Goal: Communication & Community: Answer question/provide support

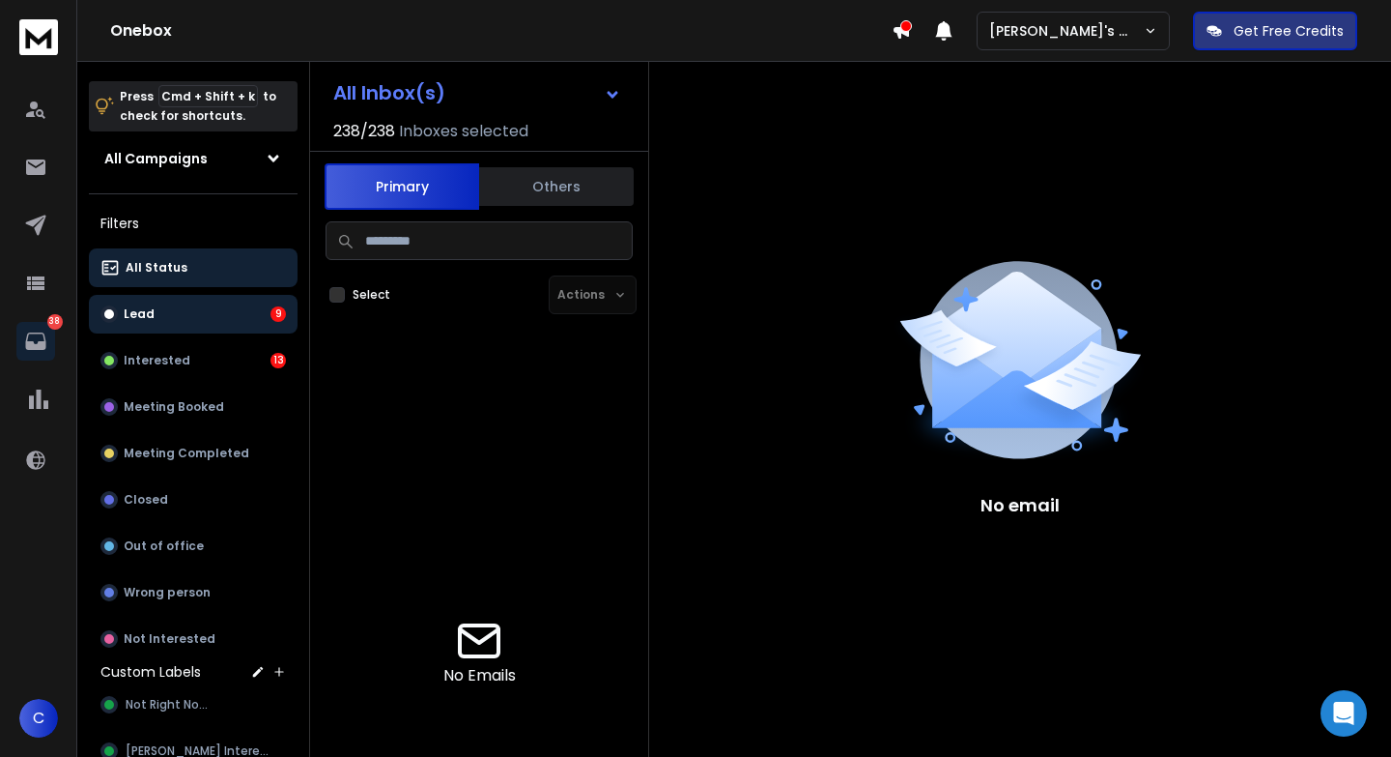
click at [136, 321] on p "Lead" at bounding box center [139, 313] width 31 height 15
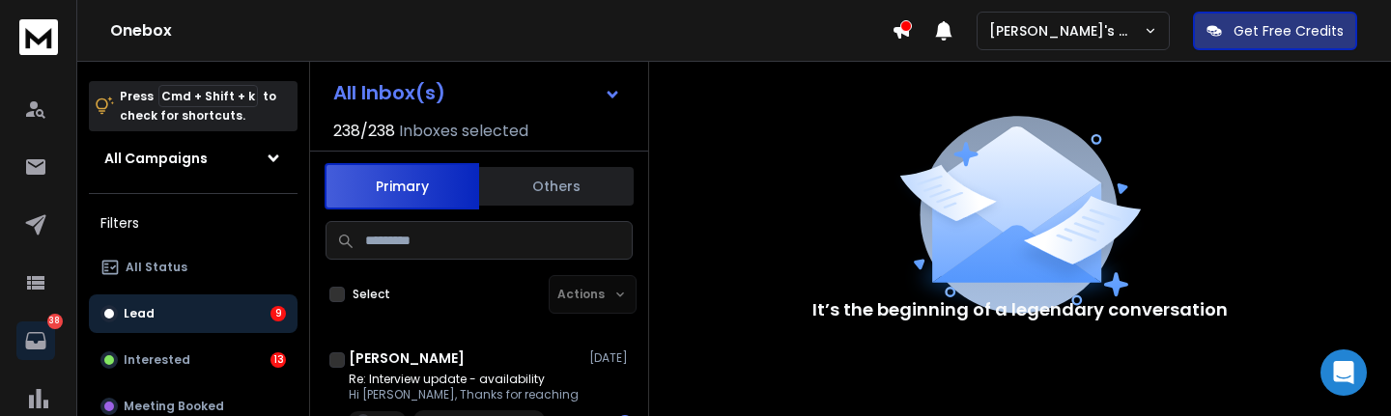
click at [187, 308] on button "Lead 9" at bounding box center [193, 314] width 209 height 39
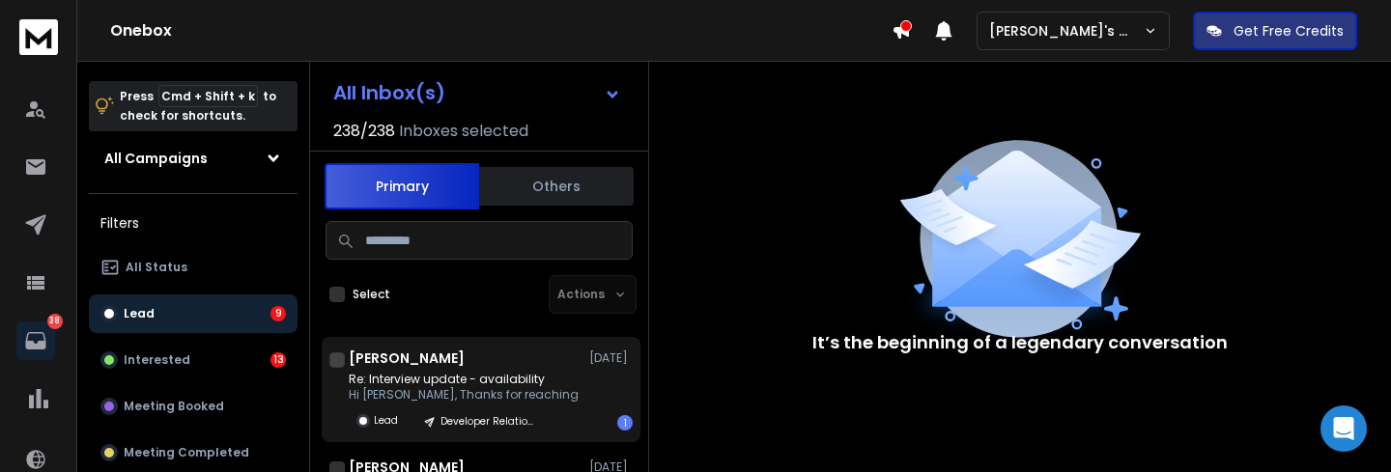
click at [508, 366] on div "[PERSON_NAME] [DATE]" at bounding box center [491, 358] width 284 height 19
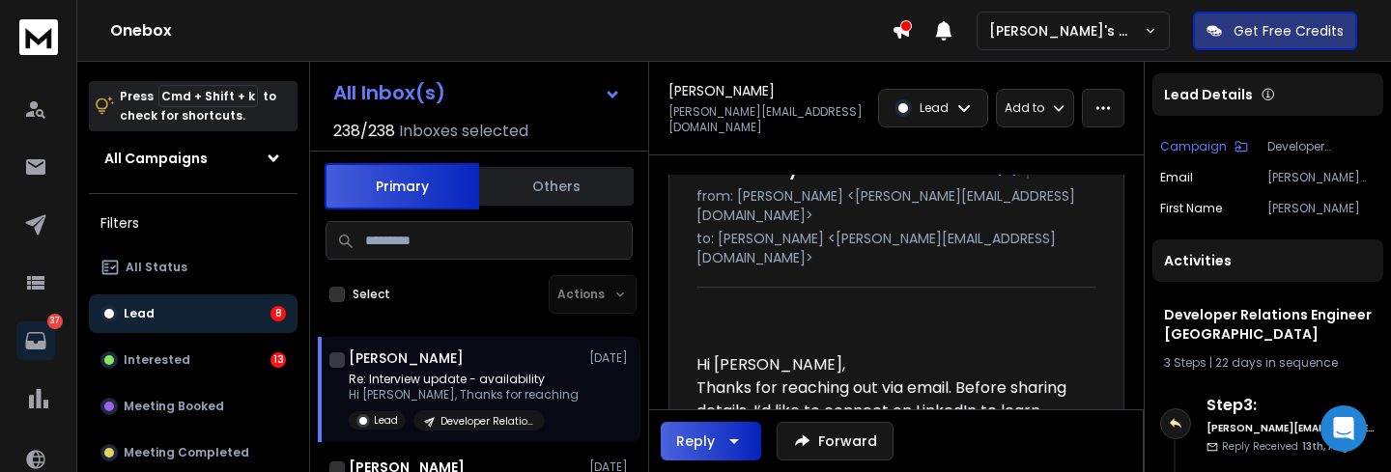
scroll to position [129, 0]
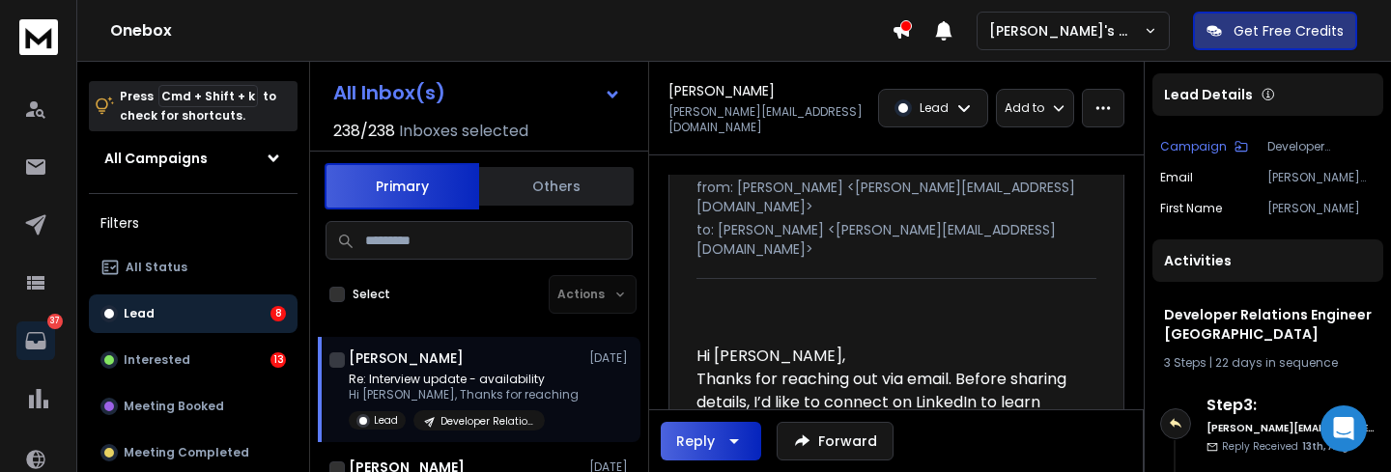
click at [645, 354] on div "All Inbox(s) 238 / 238 Inboxes selected Primary Others Select Actions [PERSON_N…" at bounding box center [850, 298] width 1082 height 472
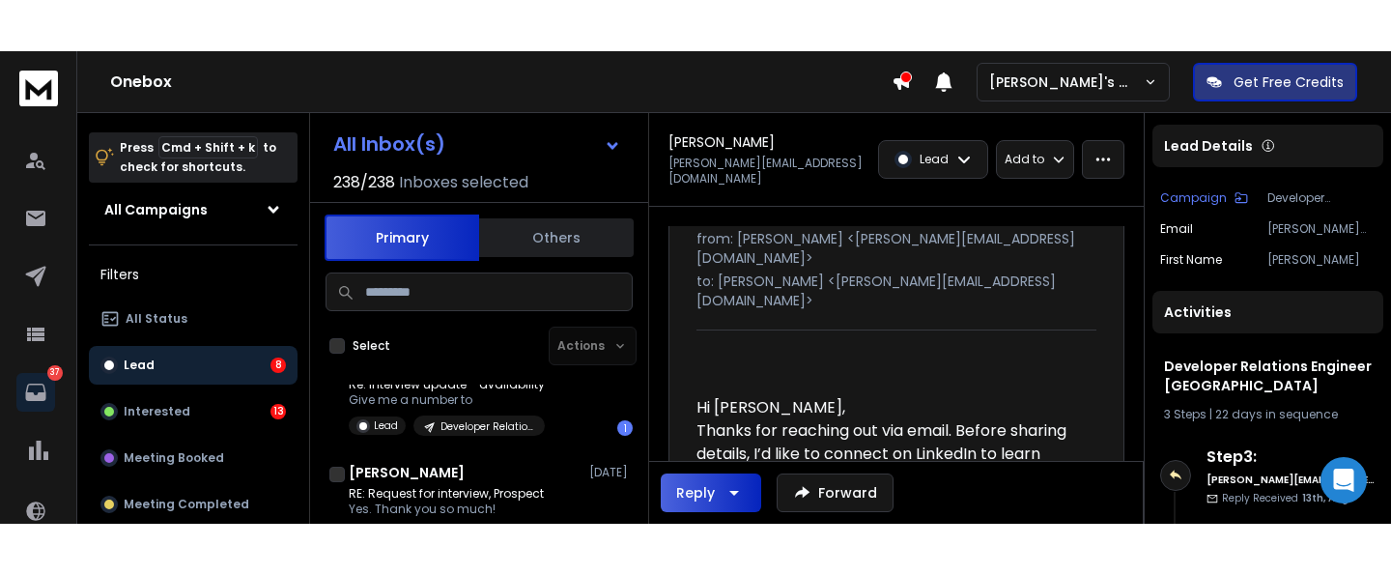
scroll to position [187, 0]
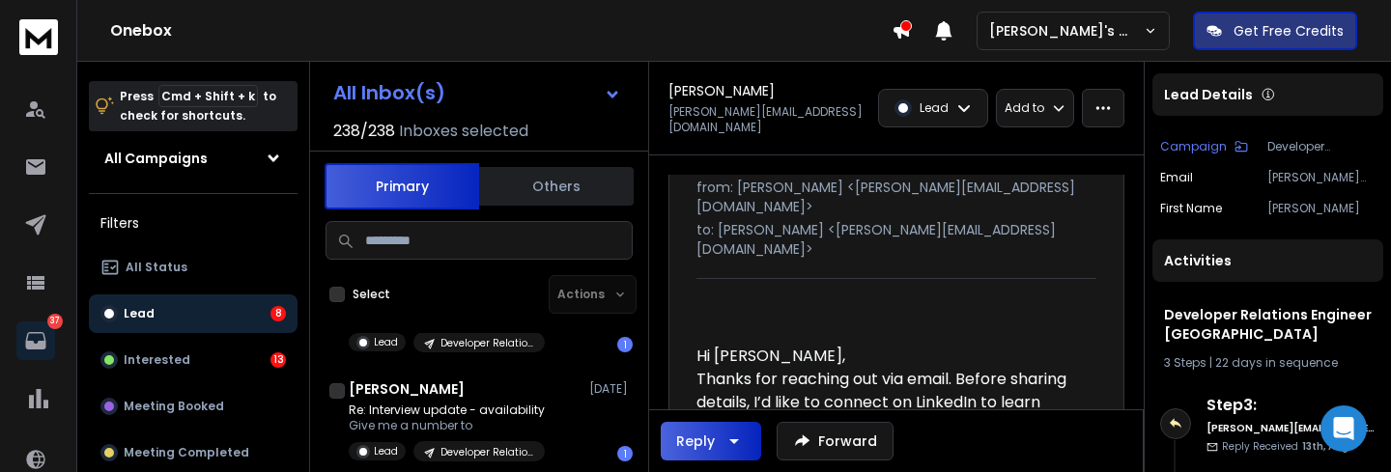
drag, startPoint x: 598, startPoint y: 468, endPoint x: 599, endPoint y: 532, distance: 64.7
click at [599, 415] on html "Get only verified leads with our AI-powered Lead Finder, starting at $22/mo Try…" at bounding box center [695, 236] width 1391 height 472
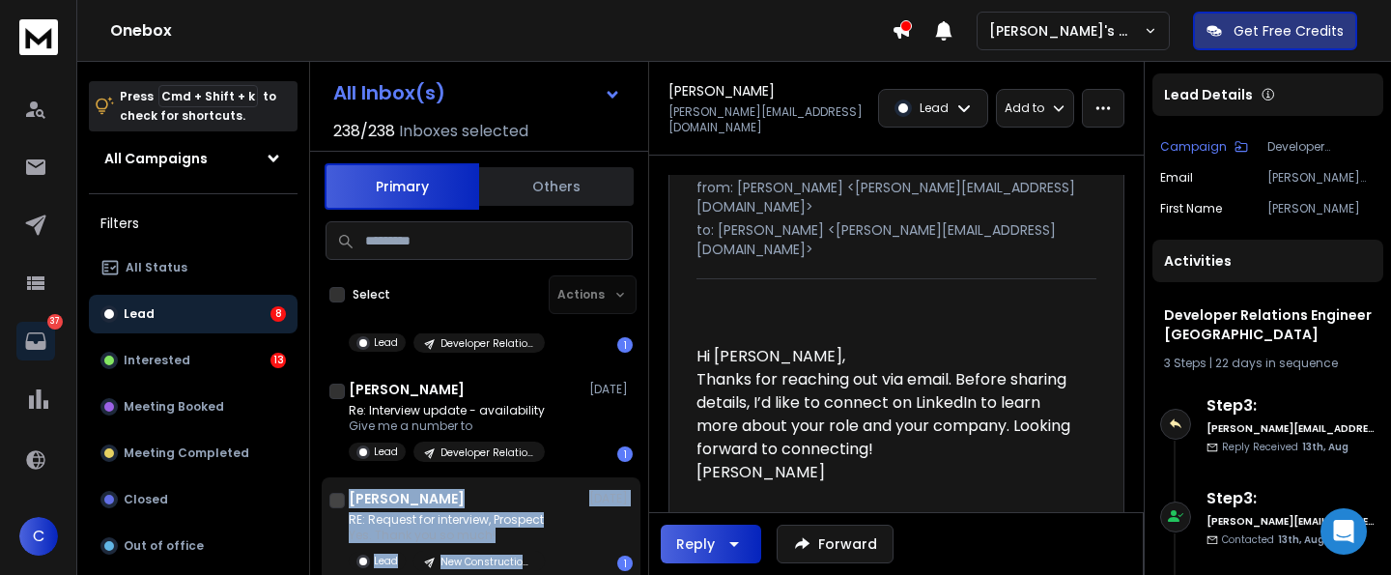
click at [458, 415] on p "RE: Request for interview, Prospect" at bounding box center [447, 519] width 196 height 15
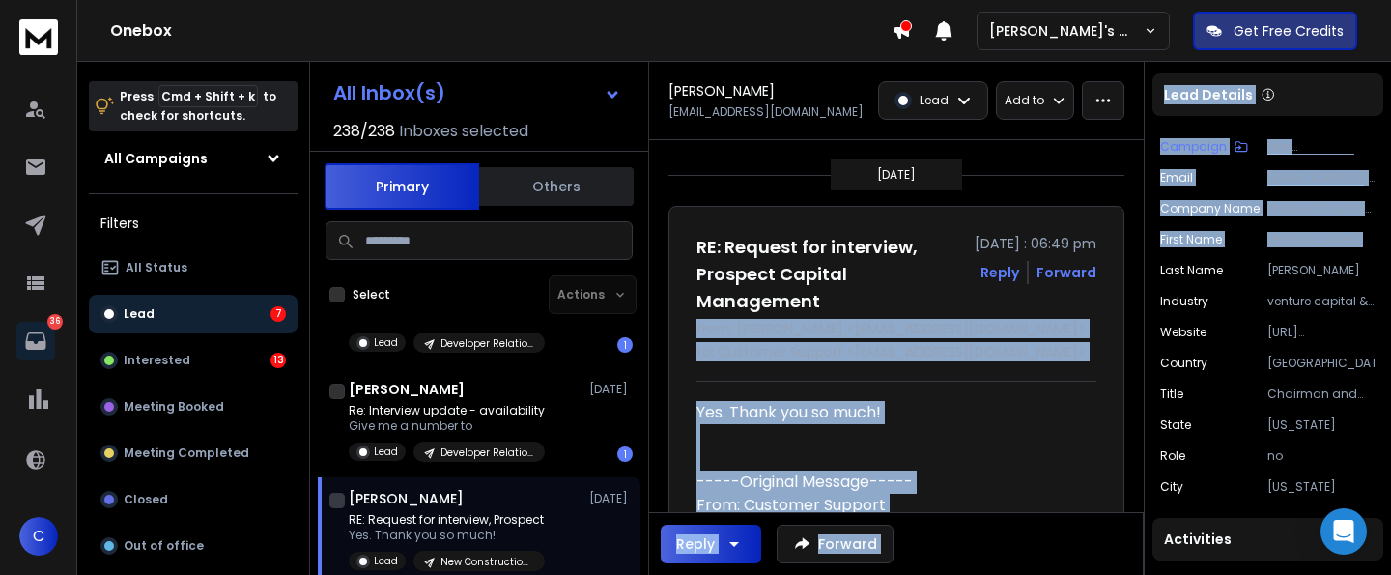
drag, startPoint x: 1144, startPoint y: 256, endPoint x: 1143, endPoint y: 288, distance: 31.9
click at [1143, 288] on div "All Inbox(s) 238 / 238 Inboxes selected Primary Others Select Actions [PERSON_N…" at bounding box center [850, 349] width 1082 height 575
drag, startPoint x: 1143, startPoint y: 283, endPoint x: 1143, endPoint y: 312, distance: 29.0
click at [1143, 312] on div "[DATE] RE: Request for interview, Prospect Capital Management [DATE] : 06:49 pm…" at bounding box center [896, 397] width 495 height 477
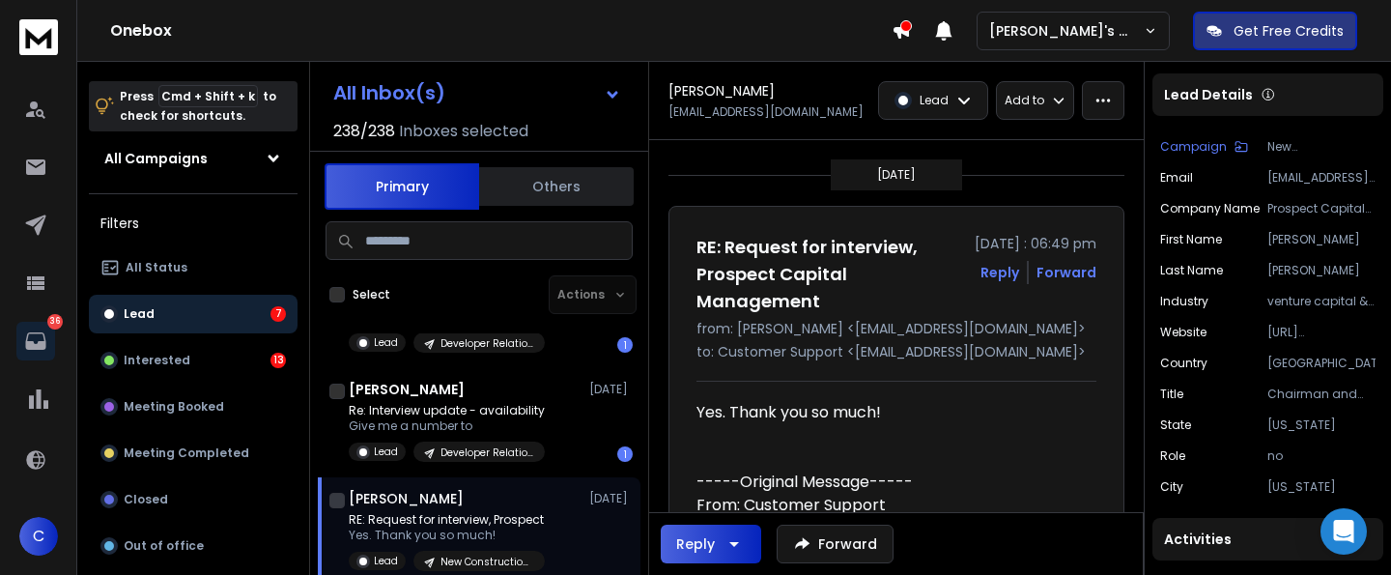
drag, startPoint x: 1143, startPoint y: 274, endPoint x: 1140, endPoint y: 333, distance: 59.0
click at [1140, 307] on div "[DATE] RE: Request for interview, Prospect Capital Management [DATE] : 06:49 pm…" at bounding box center [896, 397] width 495 height 477
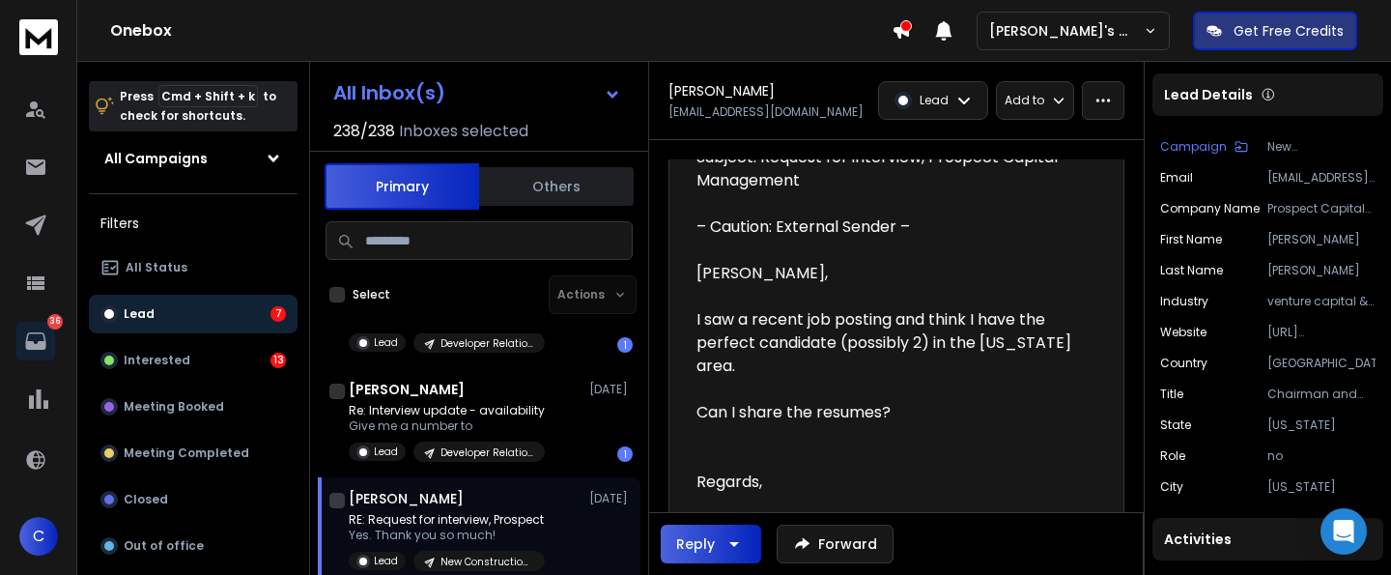
scroll to position [87, 0]
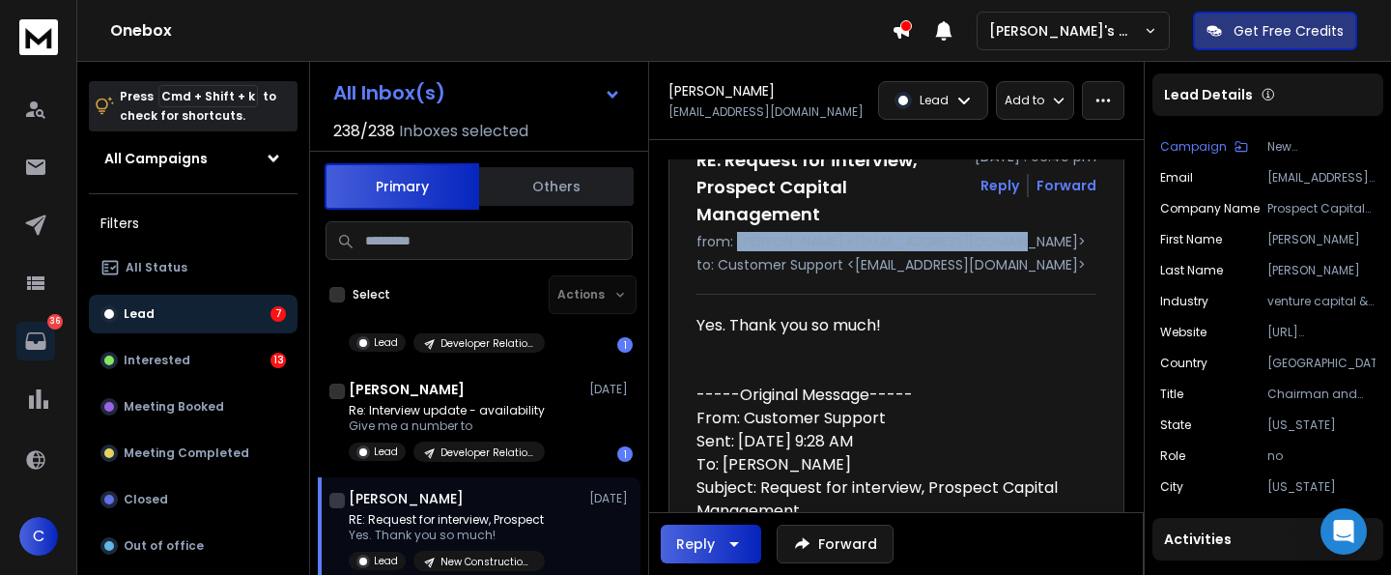
drag, startPoint x: 1003, startPoint y: 242, endPoint x: 736, endPoint y: 248, distance: 266.8
click at [736, 247] on p "from: [PERSON_NAME] <[EMAIL_ADDRESS][DOMAIN_NAME]>" at bounding box center [897, 241] width 400 height 19
copy p "[PERSON_NAME] <[EMAIL_ADDRESS][DOMAIN_NAME]"
click at [994, 246] on p "from: [PERSON_NAME] <[EMAIL_ADDRESS][DOMAIN_NAME]>" at bounding box center [897, 241] width 400 height 19
drag, startPoint x: 1001, startPoint y: 240, endPoint x: 875, endPoint y: 240, distance: 125.6
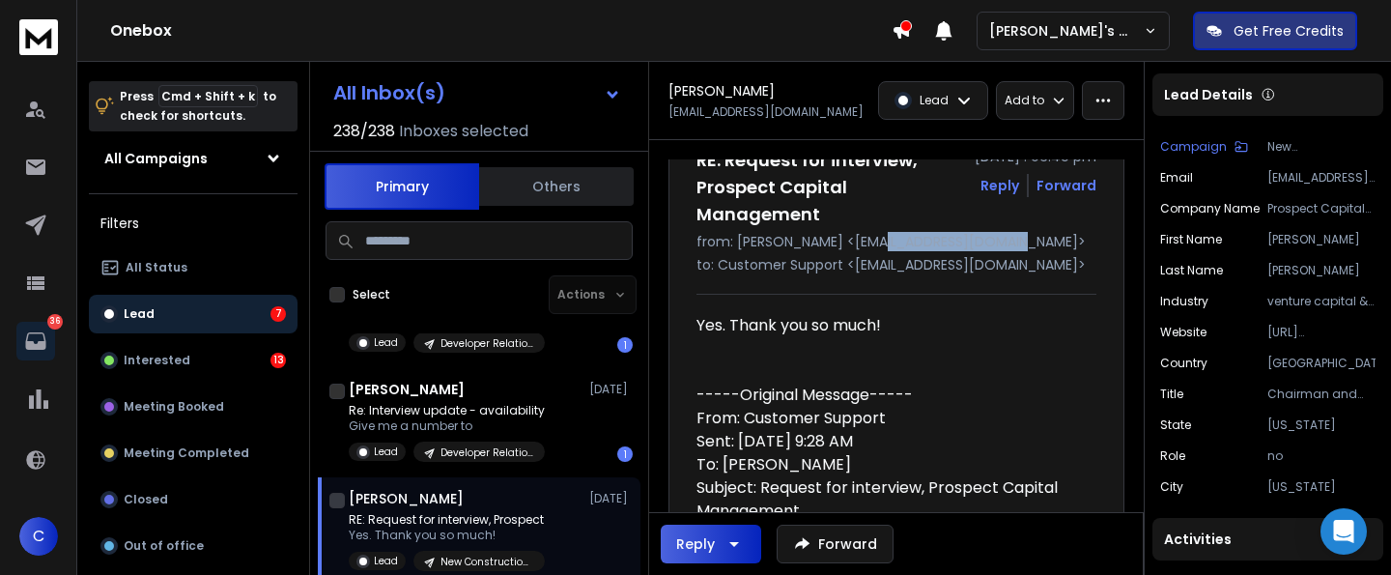
click at [875, 240] on p "from: [PERSON_NAME] <[EMAIL_ADDRESS][DOMAIN_NAME]>" at bounding box center [897, 241] width 400 height 19
copy p "[DOMAIN_NAME]"
click at [995, 181] on button "Reply" at bounding box center [1000, 185] width 39 height 19
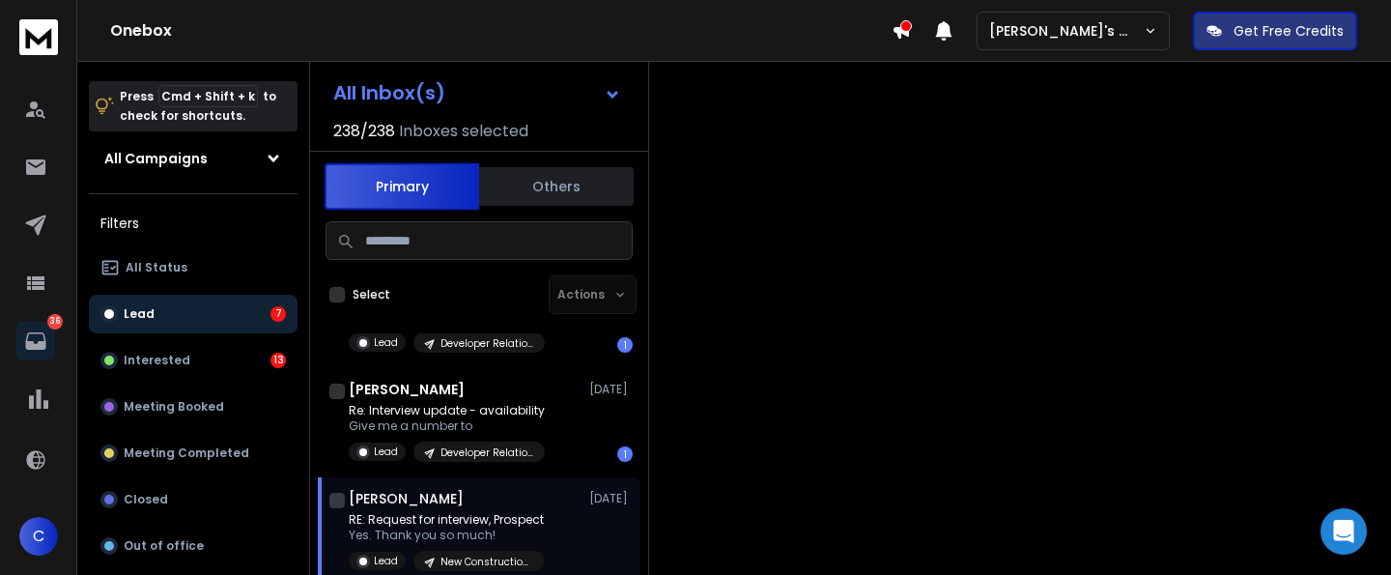
scroll to position [0, 0]
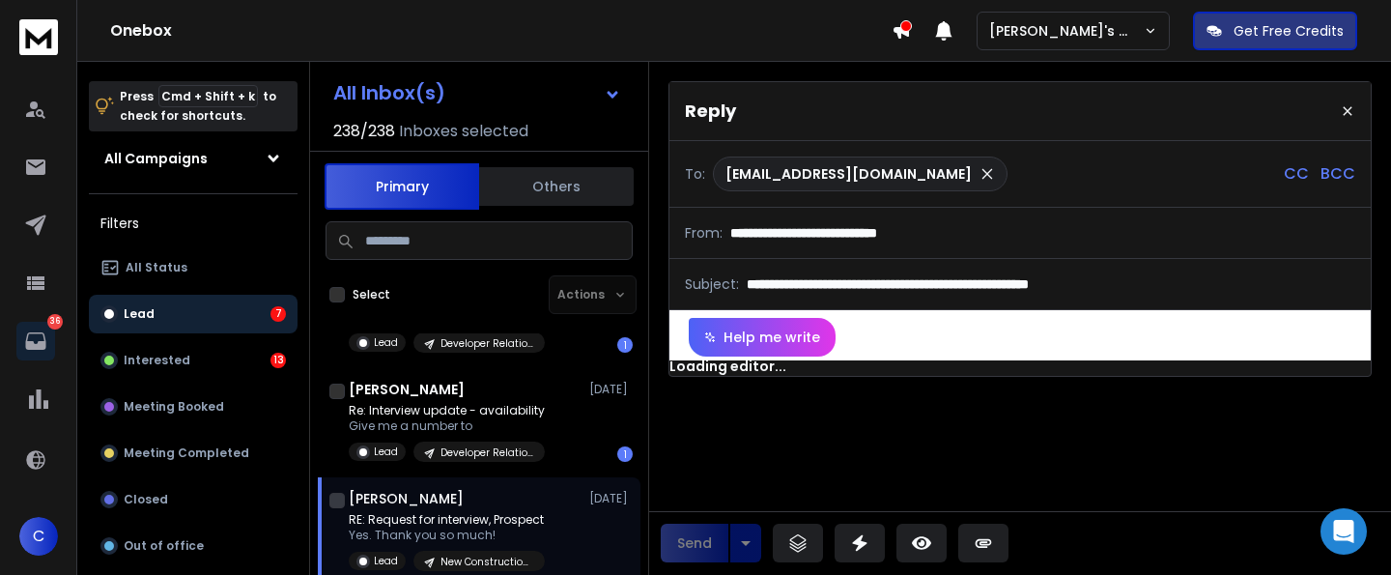
click at [929, 334] on div "Help me write" at bounding box center [1020, 335] width 701 height 50
click at [902, 337] on div "Help me write" at bounding box center [1020, 335] width 701 height 50
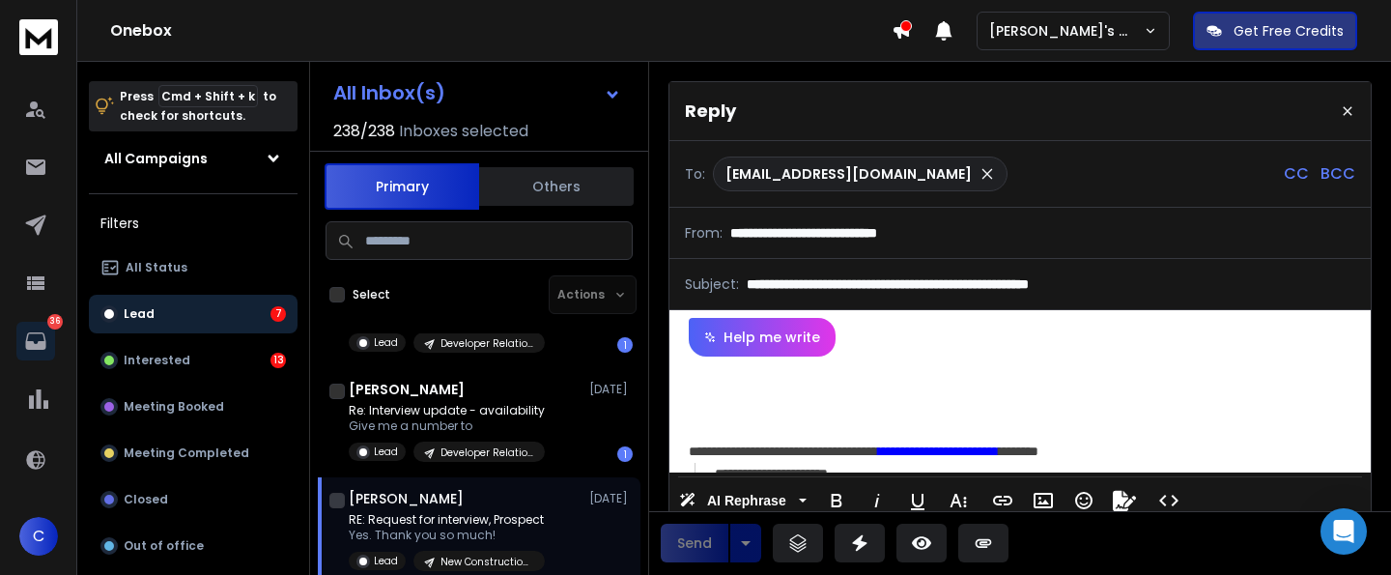
click at [884, 377] on div at bounding box center [1020, 386] width 663 height 21
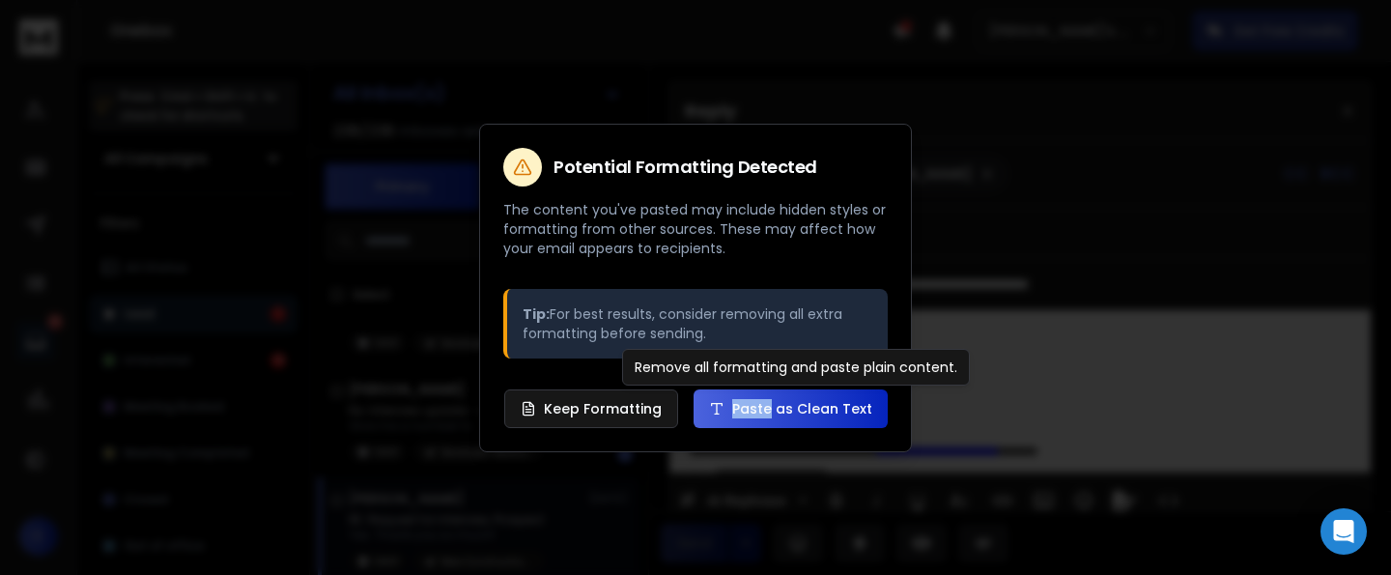
click at [783, 372] on div "Remove all formatting and paste plain content." at bounding box center [796, 367] width 348 height 37
click at [776, 411] on button "Paste as Clean Text" at bounding box center [791, 408] width 194 height 39
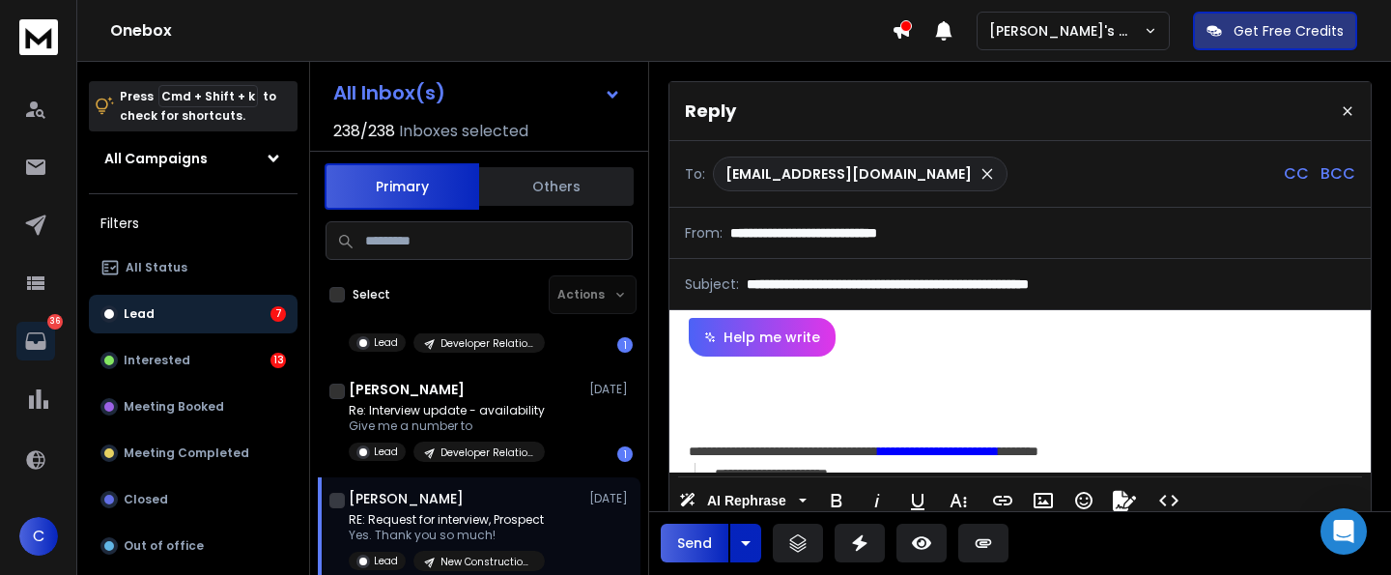
click at [820, 406] on div at bounding box center [1020, 407] width 663 height 21
click at [790, 374] on div "**********" at bounding box center [1020, 415] width 701 height 116
click at [757, 376] on div at bounding box center [1020, 386] width 663 height 21
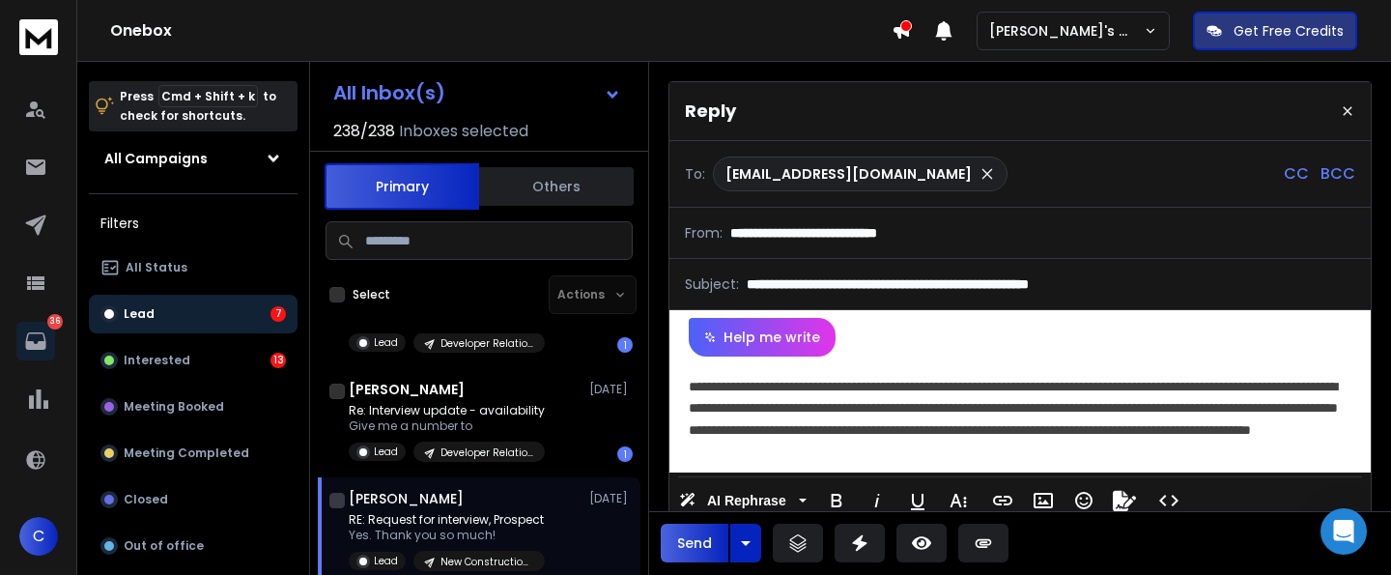
click at [1223, 415] on div "**********" at bounding box center [1017, 419] width 657 height 87
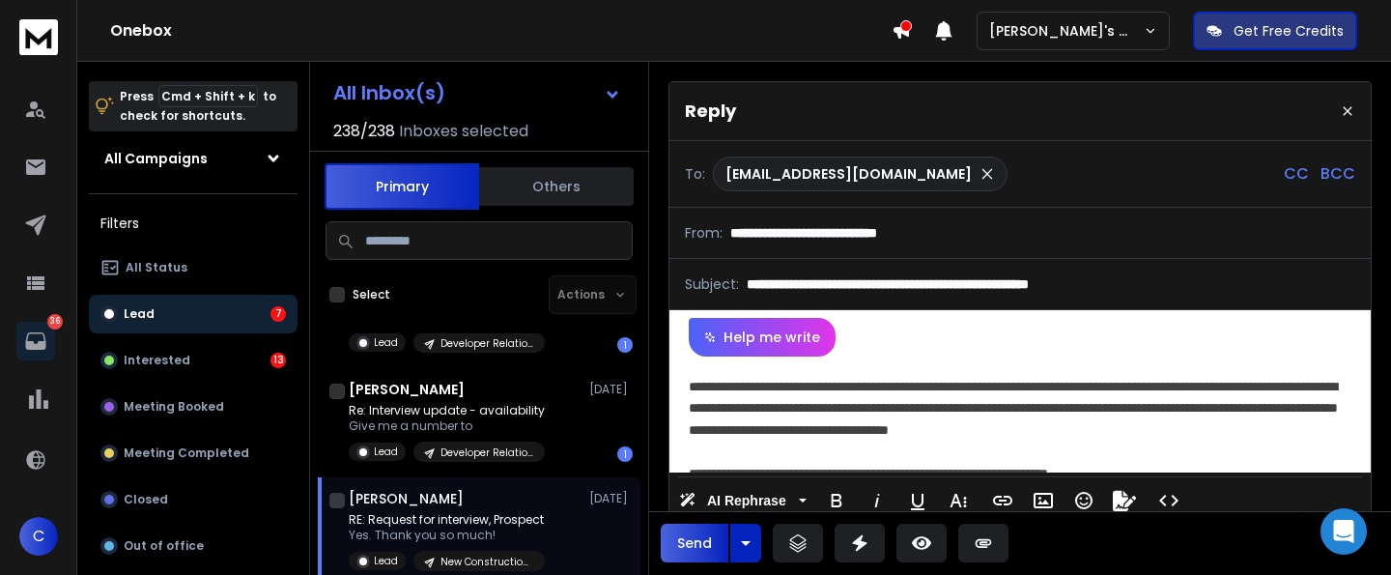
click at [1324, 415] on div "**********" at bounding box center [1017, 408] width 657 height 65
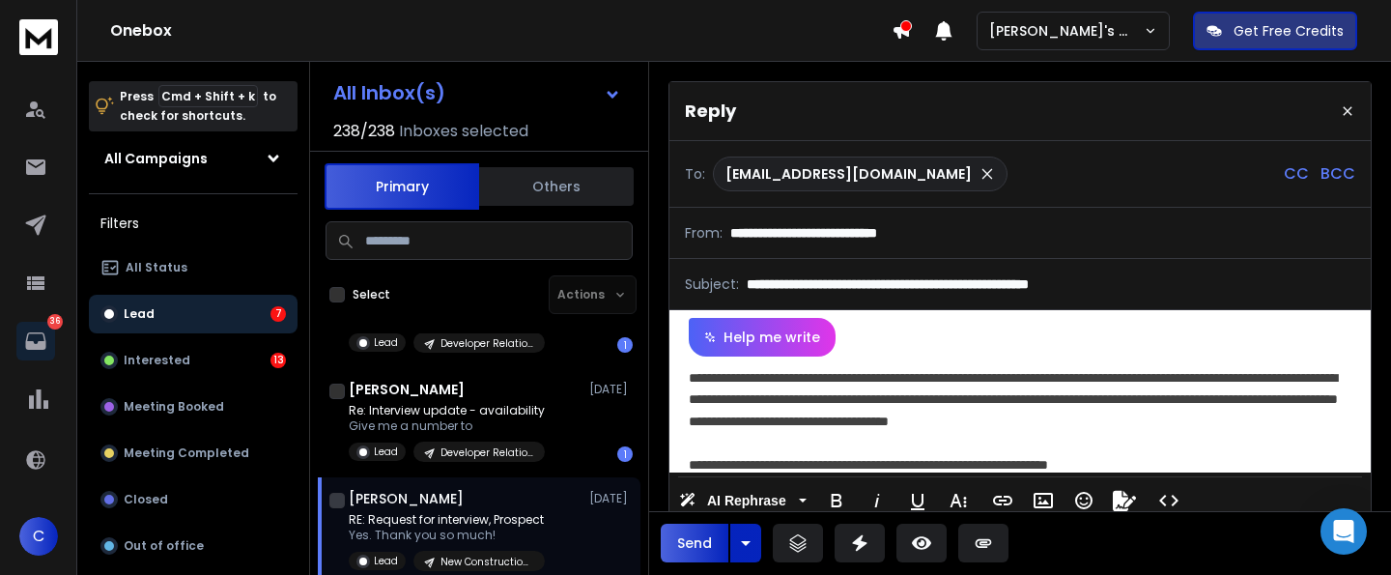
scroll to position [80, 0]
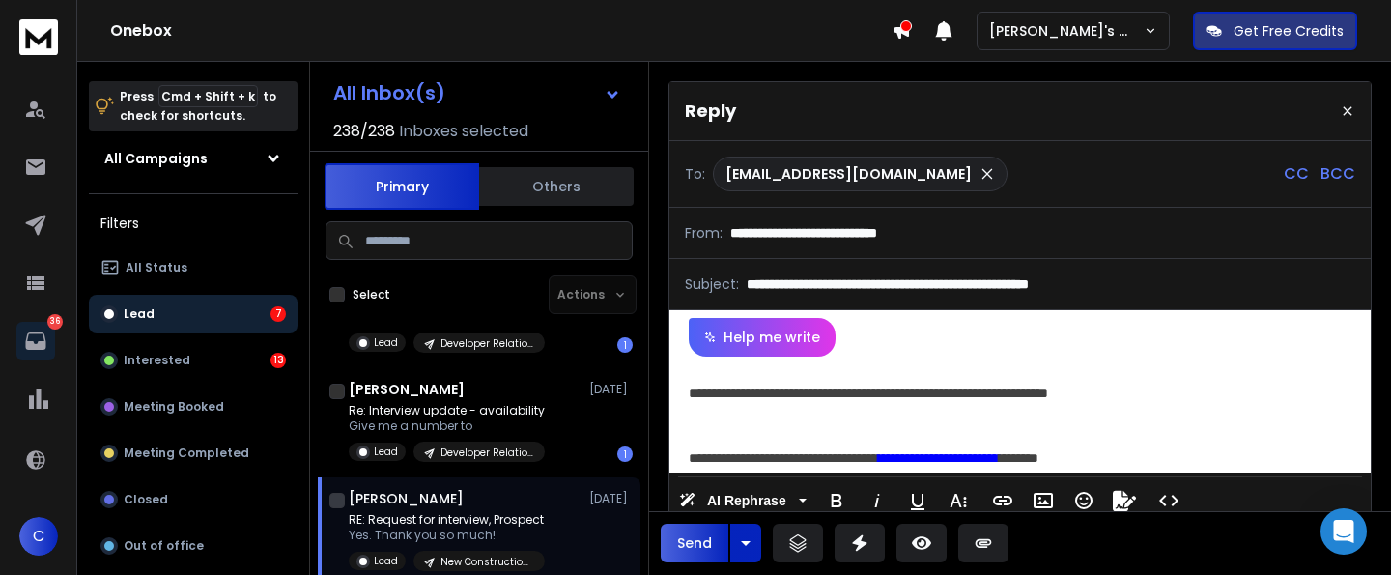
click at [1345, 116] on icon at bounding box center [1347, 110] width 15 height 15
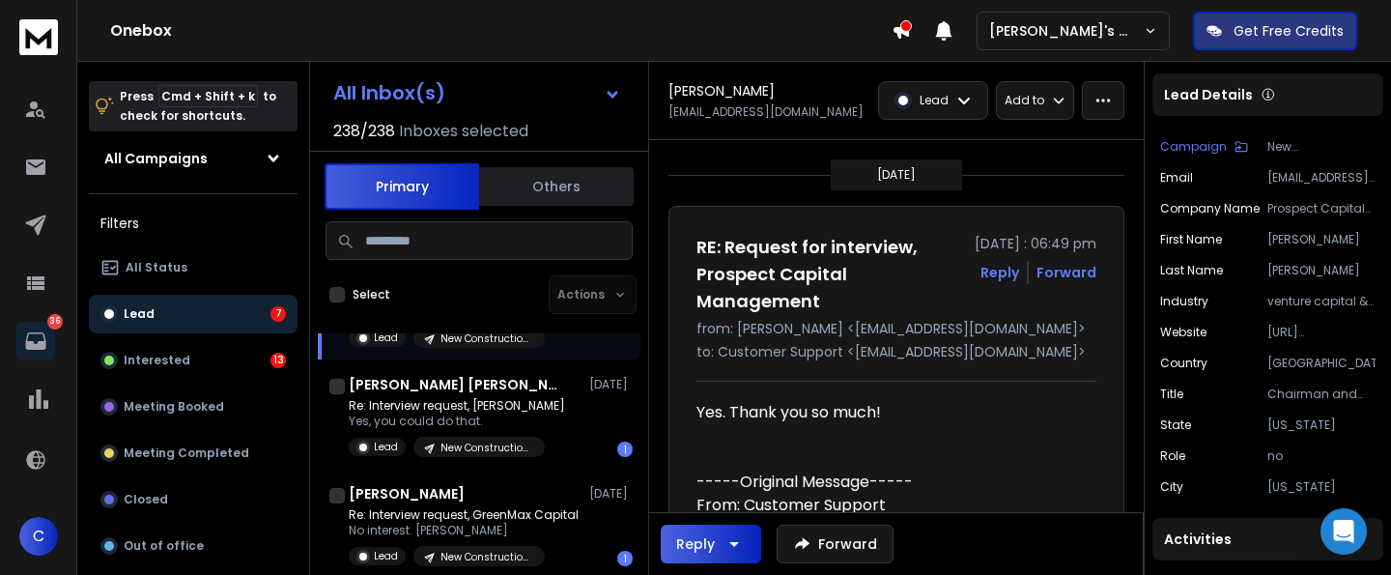
scroll to position [424, 0]
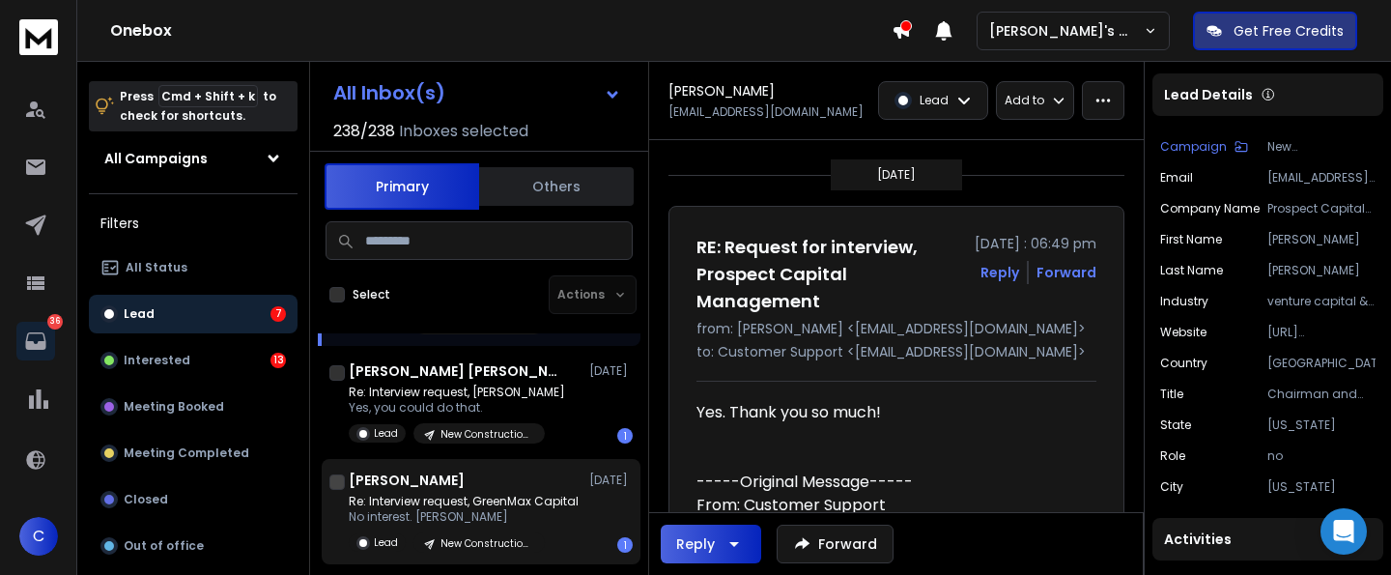
click at [500, 415] on p "Re: Interview request, GreenMax Capital" at bounding box center [464, 501] width 230 height 15
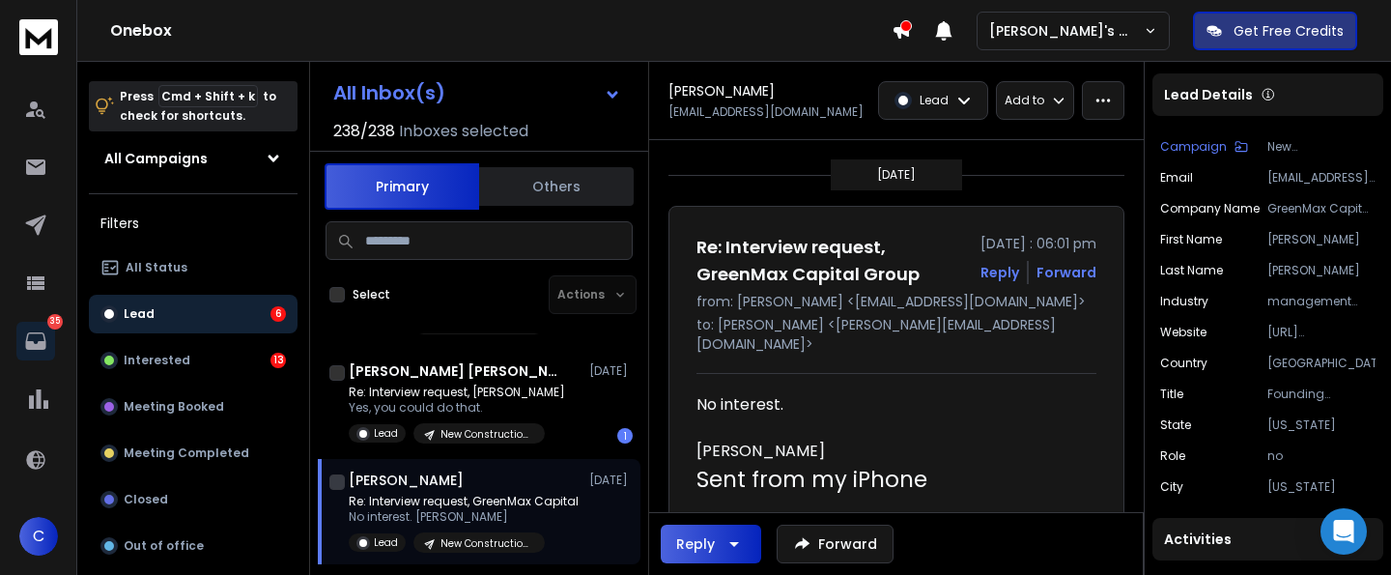
click at [1001, 275] on button "Reply" at bounding box center [1000, 272] width 39 height 19
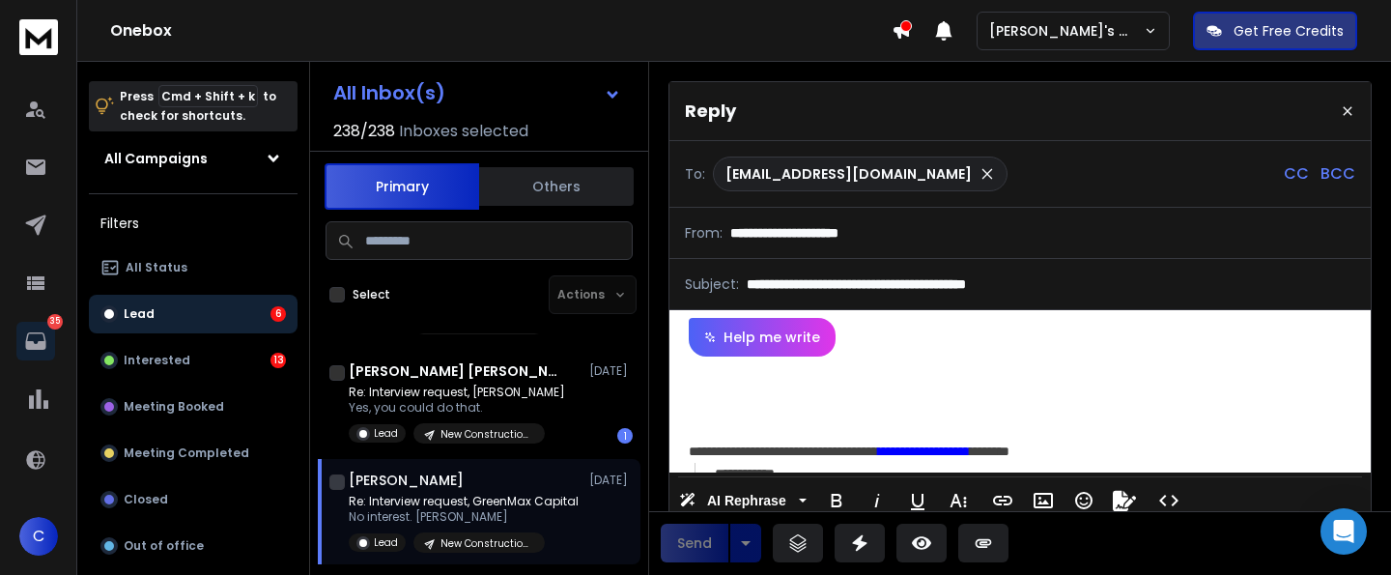
click at [799, 357] on div "**********" at bounding box center [1020, 415] width 701 height 116
click at [795, 390] on div at bounding box center [1020, 386] width 663 height 21
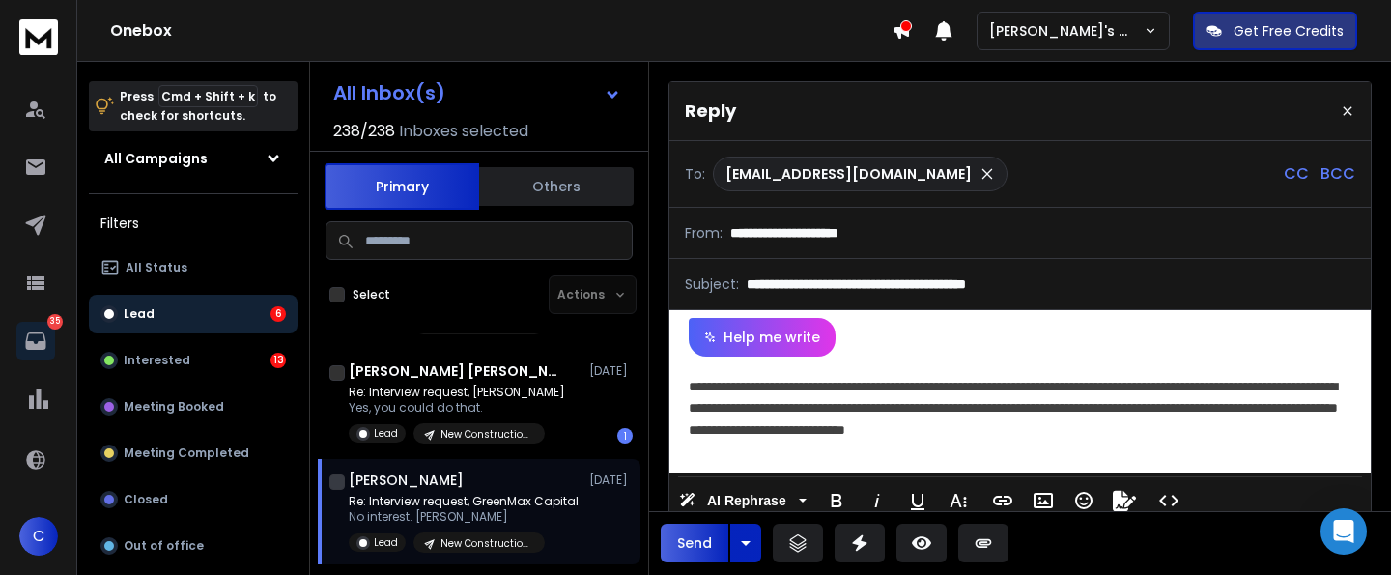
click at [687, 415] on button "Send" at bounding box center [695, 543] width 68 height 39
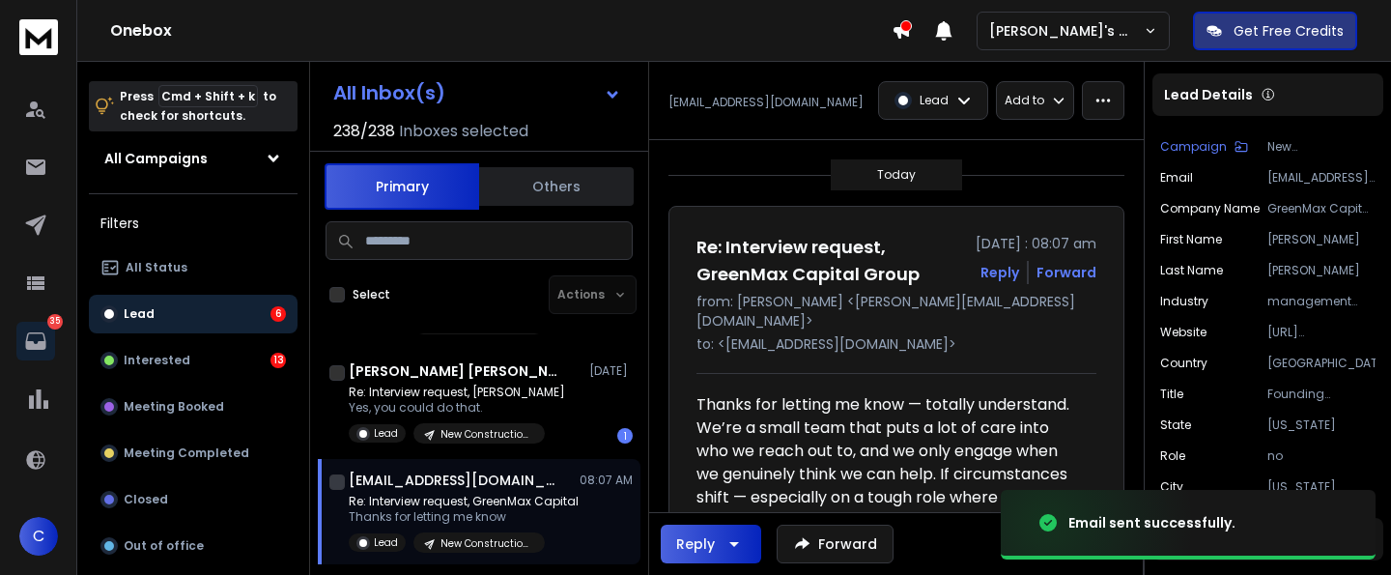
click at [971, 100] on icon at bounding box center [964, 100] width 15 height 15
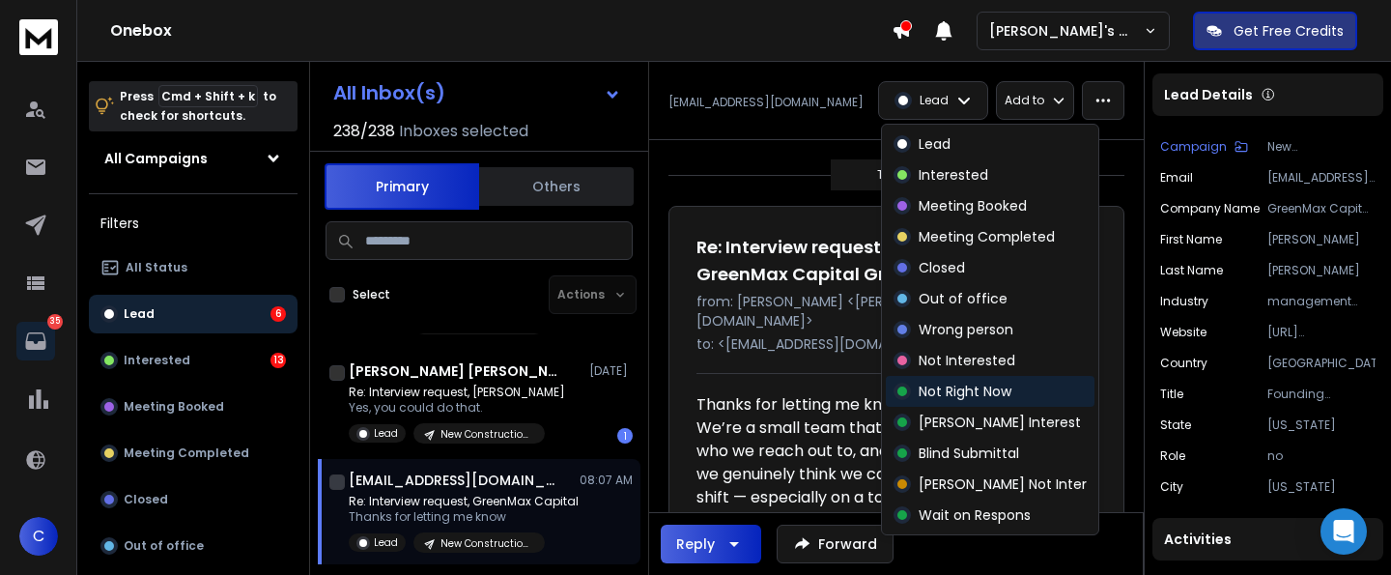
click at [967, 391] on p "Not Right Now" at bounding box center [965, 391] width 93 height 19
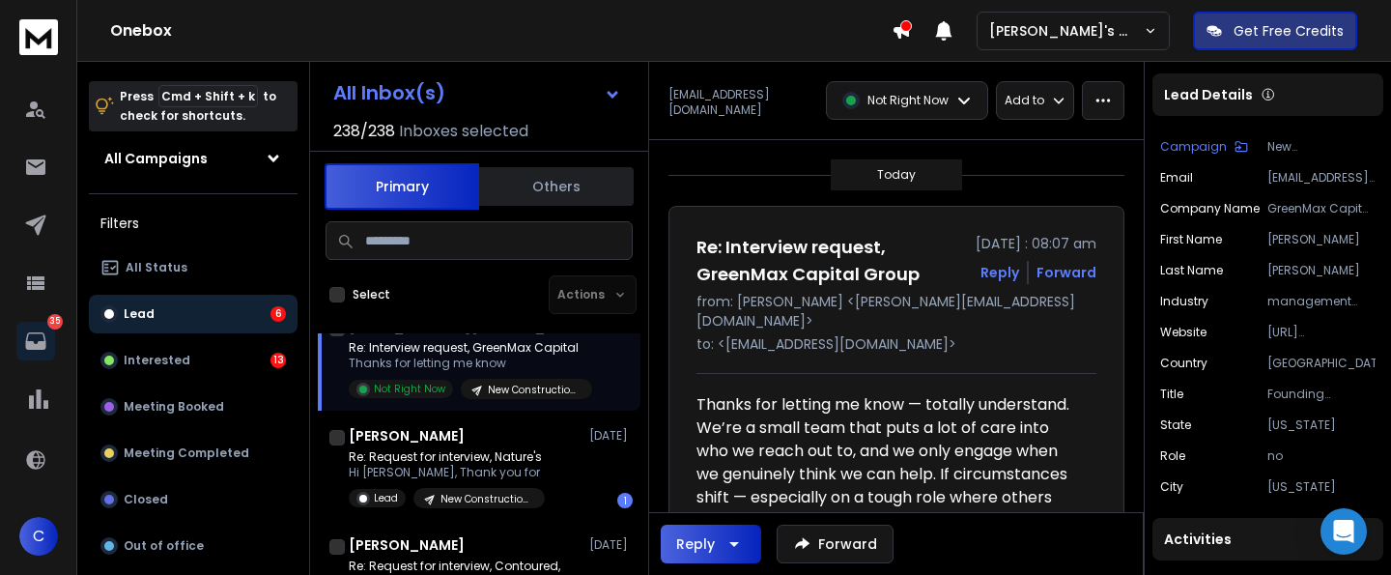
scroll to position [590, 0]
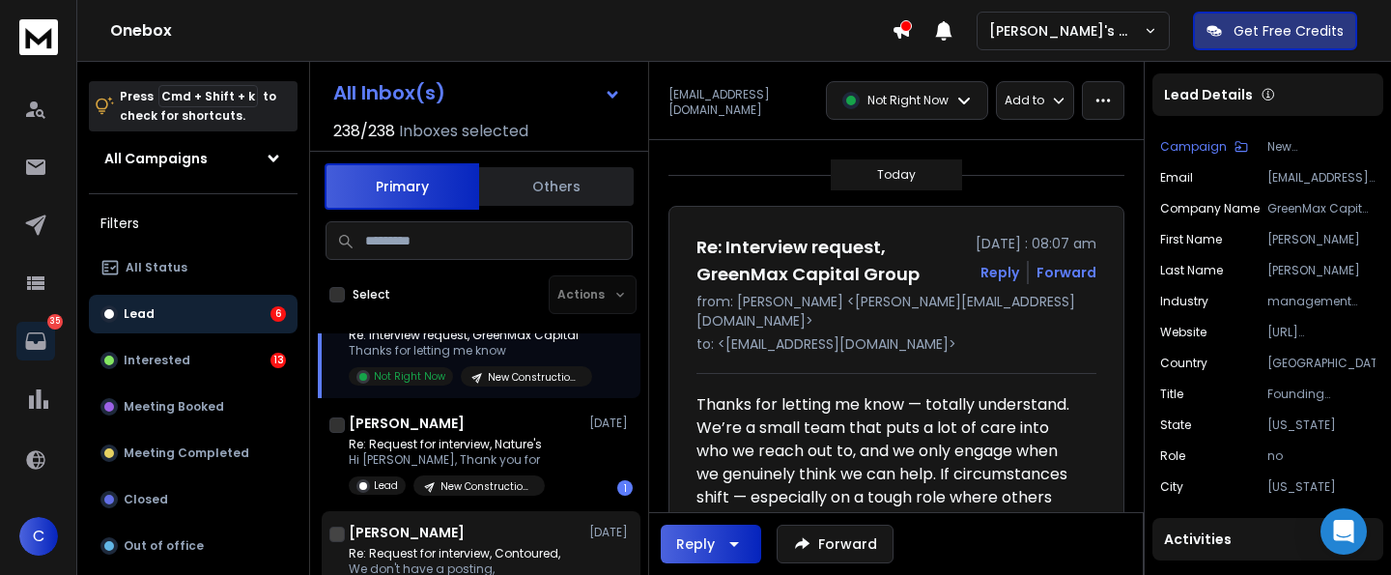
click at [512, 415] on p "Re: Request for interview, Contoured," at bounding box center [455, 553] width 212 height 15
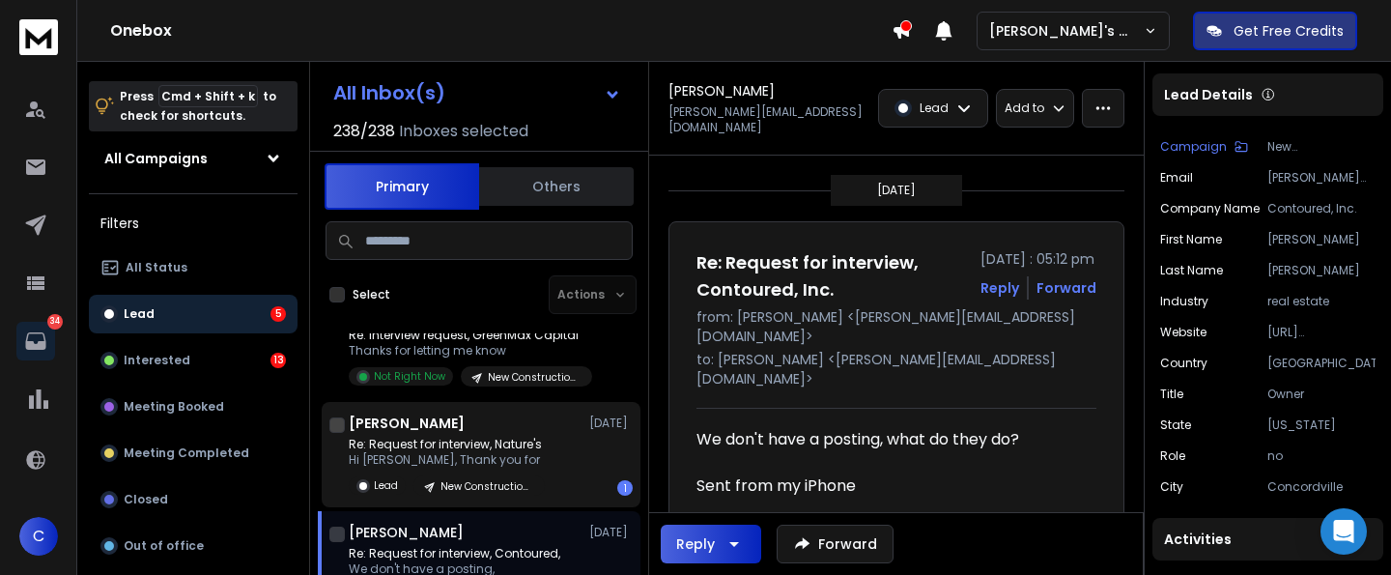
click at [482, 415] on p "Hi [PERSON_NAME], Thank you for" at bounding box center [447, 459] width 196 height 15
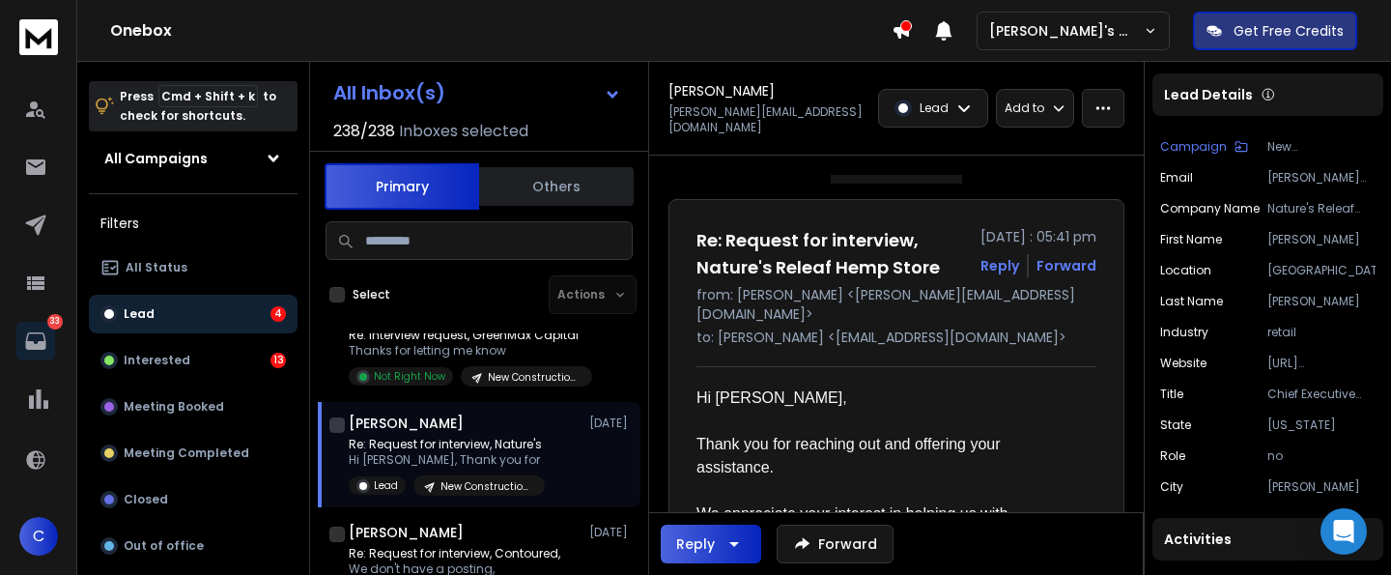
scroll to position [0, 0]
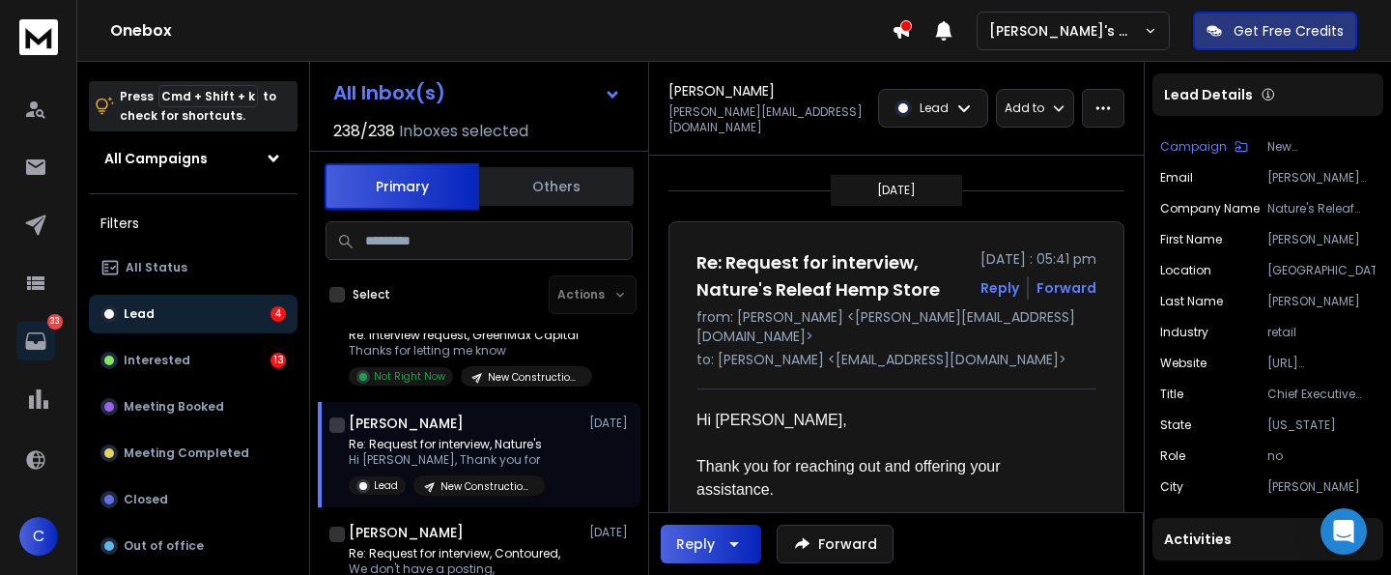
click at [1019, 278] on button "Reply" at bounding box center [1000, 287] width 39 height 19
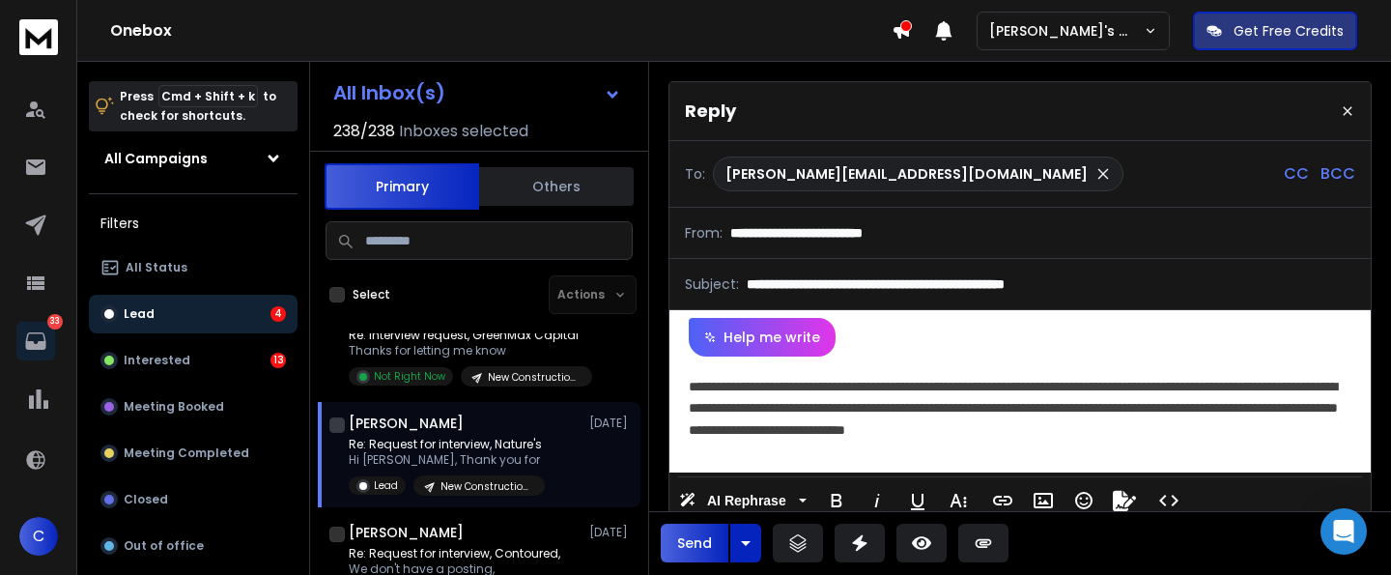
click at [678, 415] on button "Send" at bounding box center [695, 543] width 68 height 39
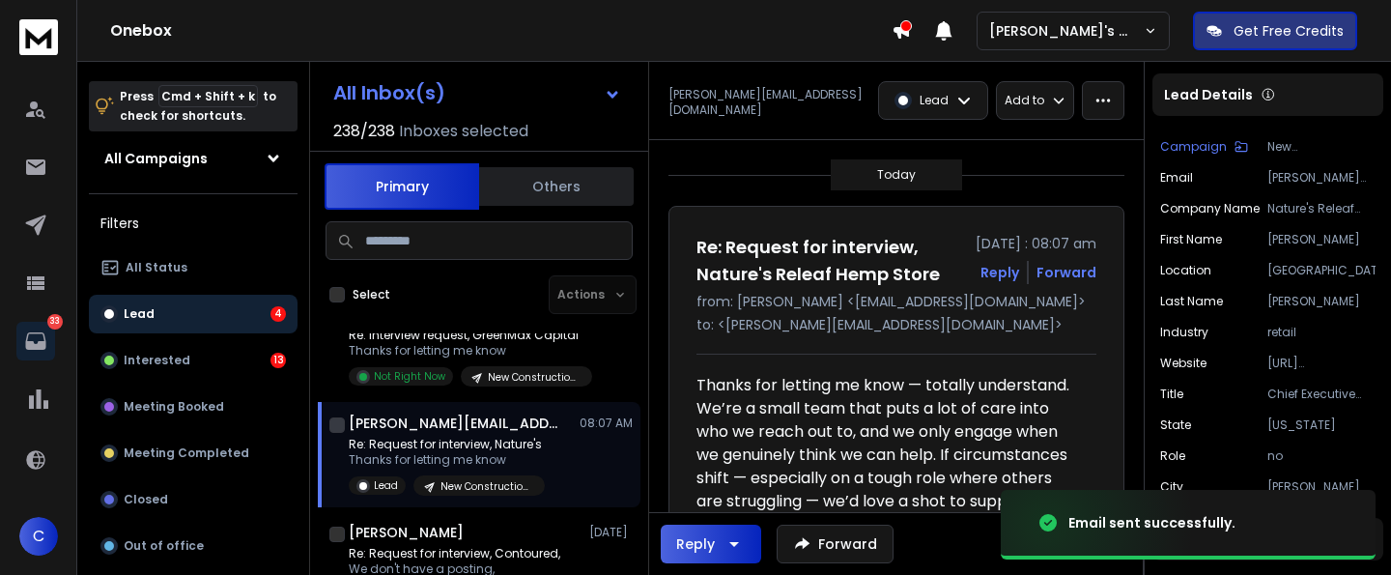
click at [949, 104] on p "Lead" at bounding box center [934, 100] width 29 height 15
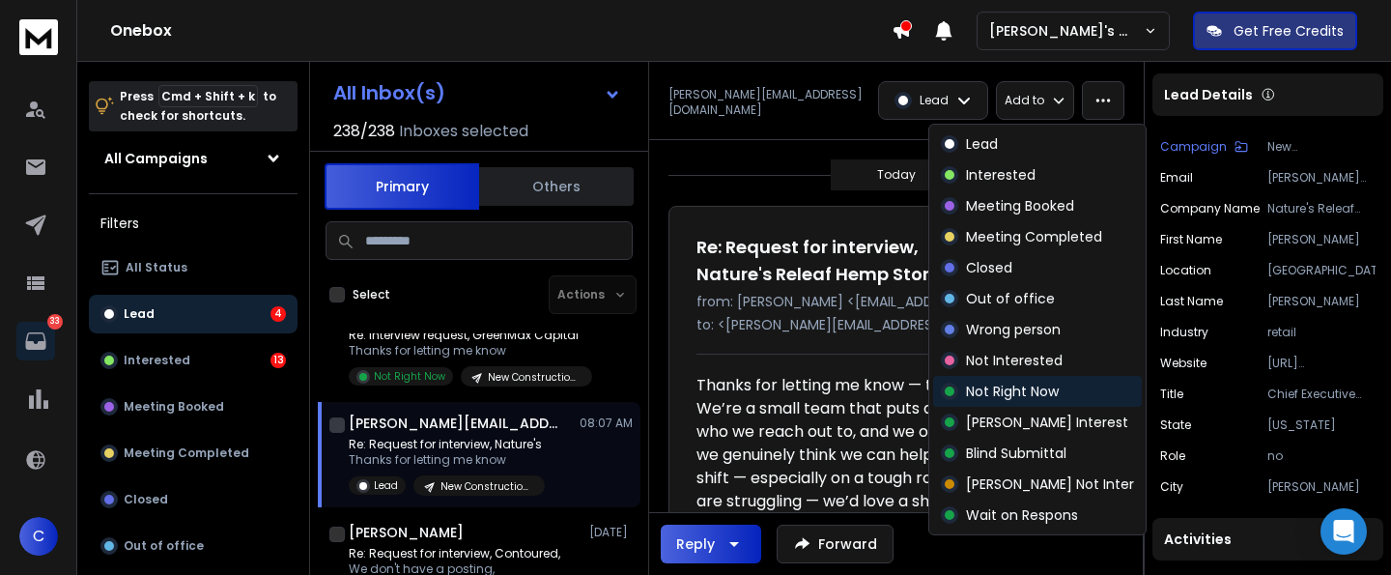
click at [996, 390] on p "Not Right Now" at bounding box center [1012, 391] width 93 height 19
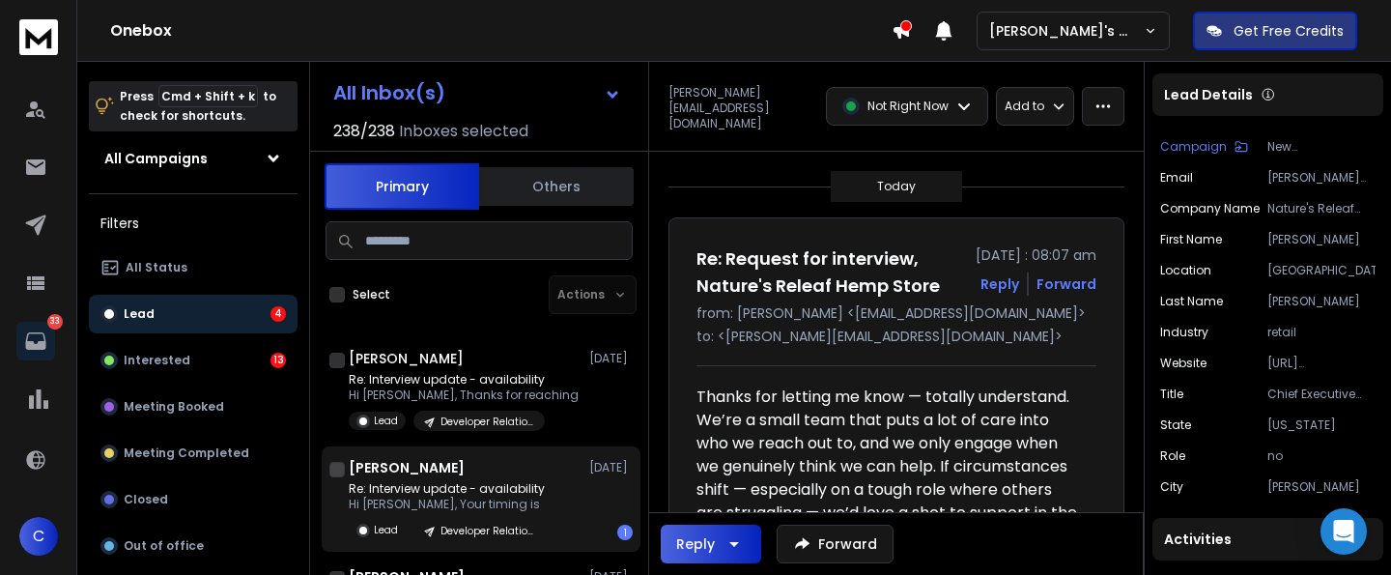
click at [471, 415] on div "[PERSON_NAME] [DATE] Re: Interview update - availability Hi [PERSON_NAME], Your…" at bounding box center [491, 499] width 284 height 82
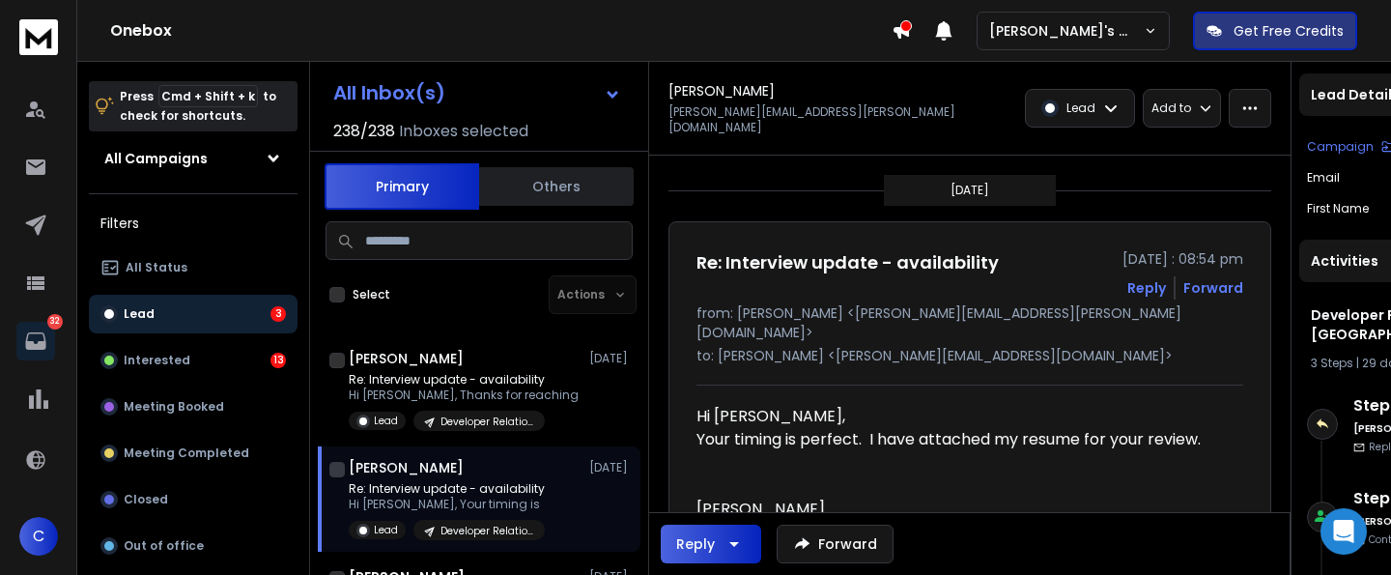
drag, startPoint x: 1301, startPoint y: 239, endPoint x: 1302, endPoint y: 262, distance: 23.2
click at [1302, 262] on div "All Inbox(s) 238 / 238 Inboxes selected Primary Others Select Actions [PERSON_N…" at bounding box center [923, 349] width 1229 height 575
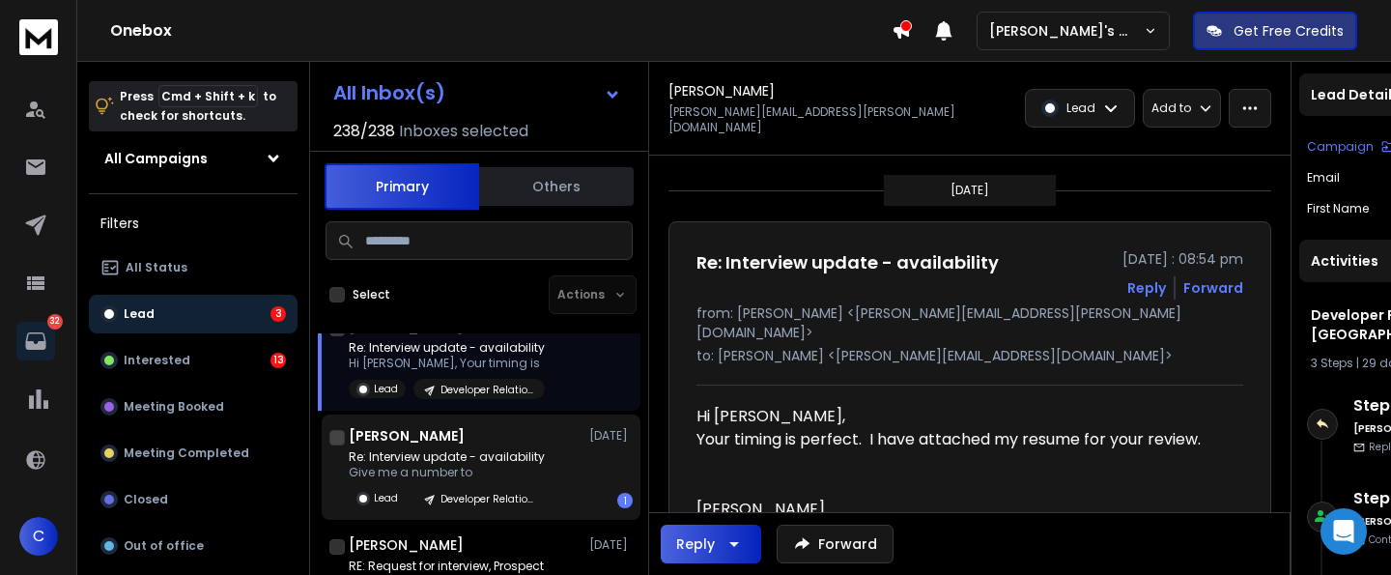
click at [551, 415] on div "[PERSON_NAME] [DATE]" at bounding box center [491, 435] width 284 height 19
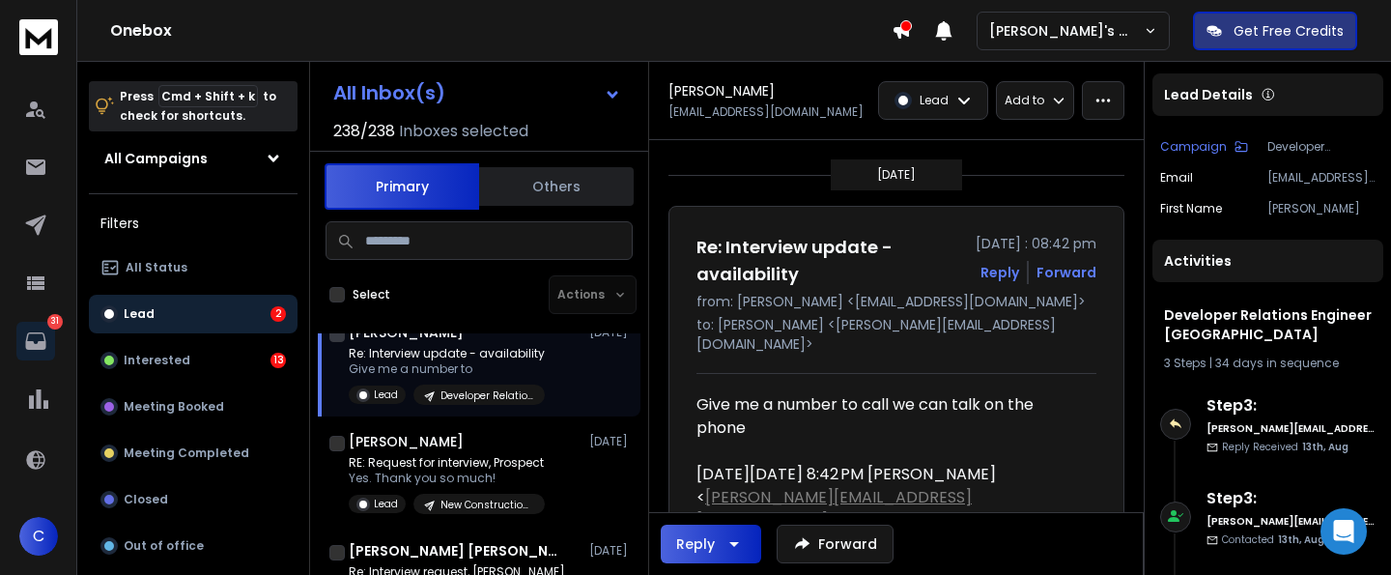
scroll to position [308, 0]
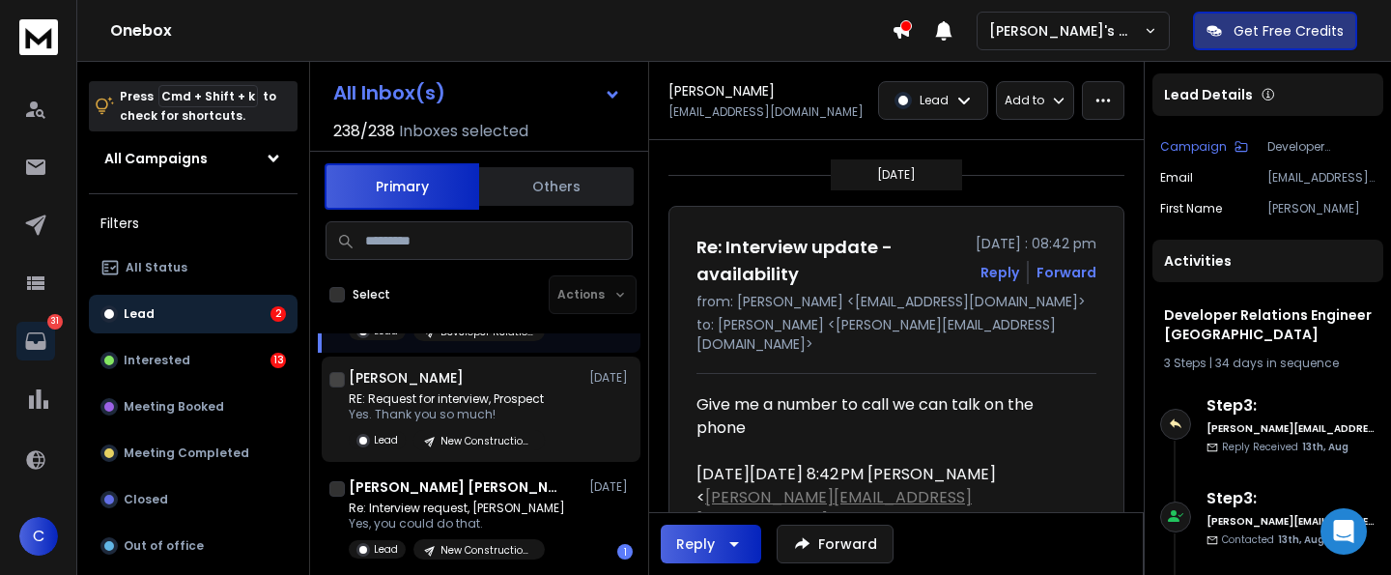
click at [558, 399] on div "RE: Request for interview, Prospect Yes. Thank you so much! Lead New Constructi…" at bounding box center [491, 420] width 284 height 59
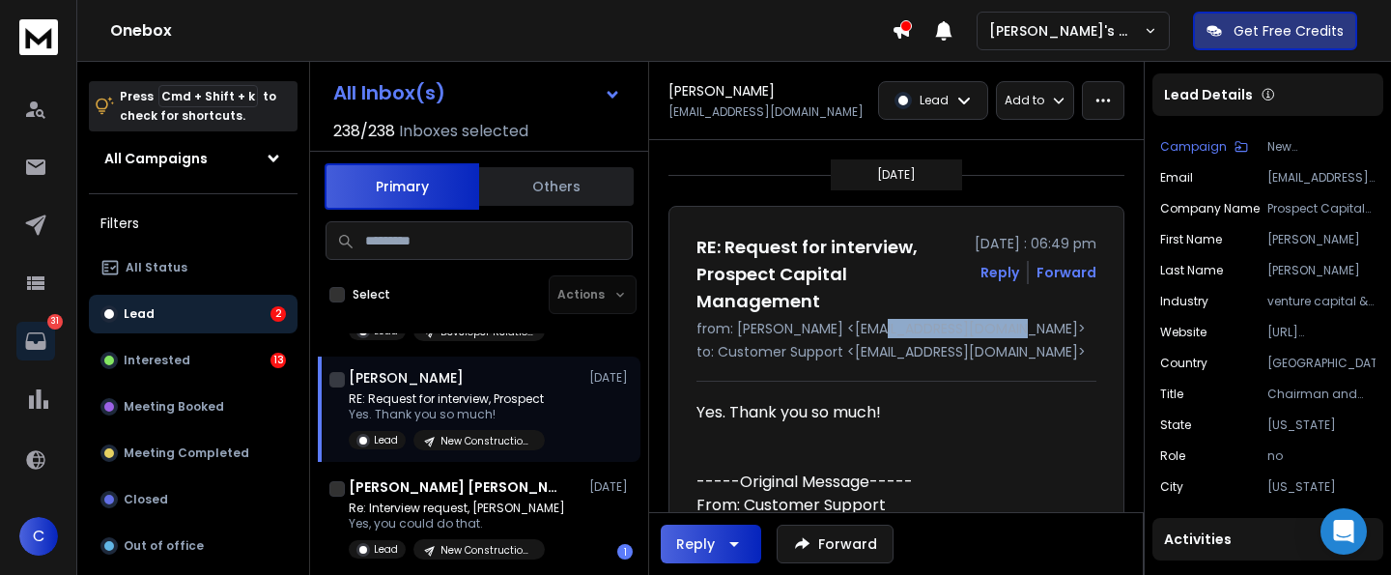
drag, startPoint x: 1003, startPoint y: 327, endPoint x: 873, endPoint y: 330, distance: 129.5
click at [873, 330] on p "from: [PERSON_NAME] <[EMAIL_ADDRESS][DOMAIN_NAME]>" at bounding box center [897, 328] width 400 height 19
copy p "[DOMAIN_NAME]"
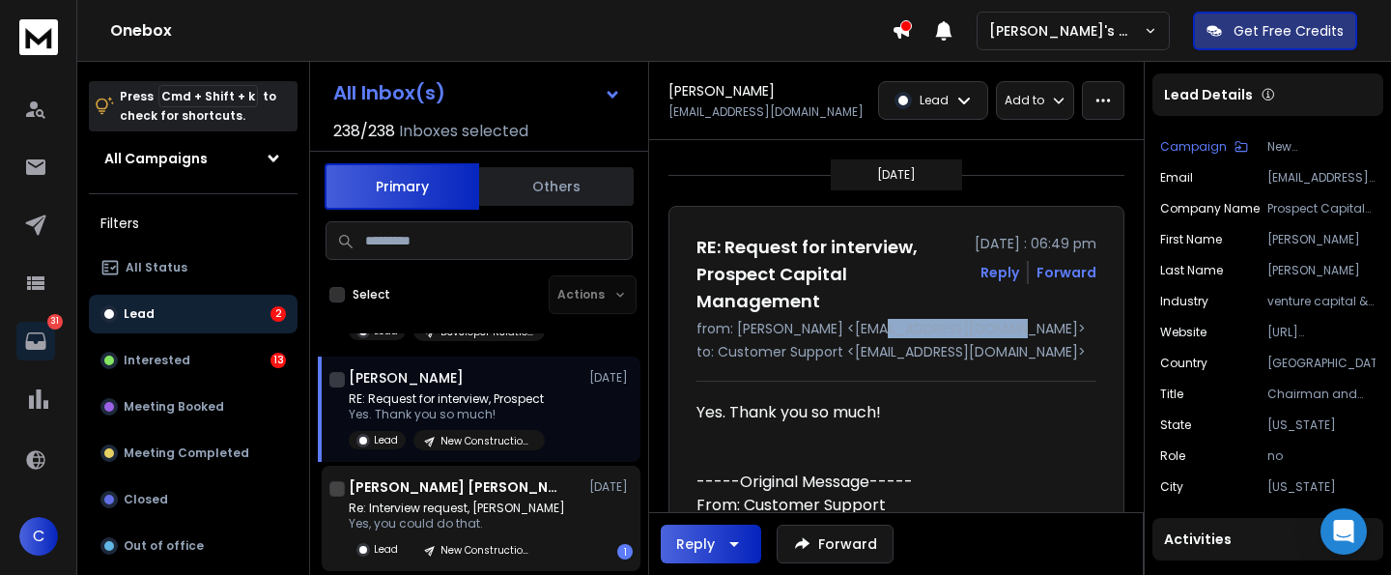
click at [543, 415] on div "Re: Interview request, [PERSON_NAME] Yes, you could do that. Lead New Construct…" at bounding box center [491, 529] width 284 height 59
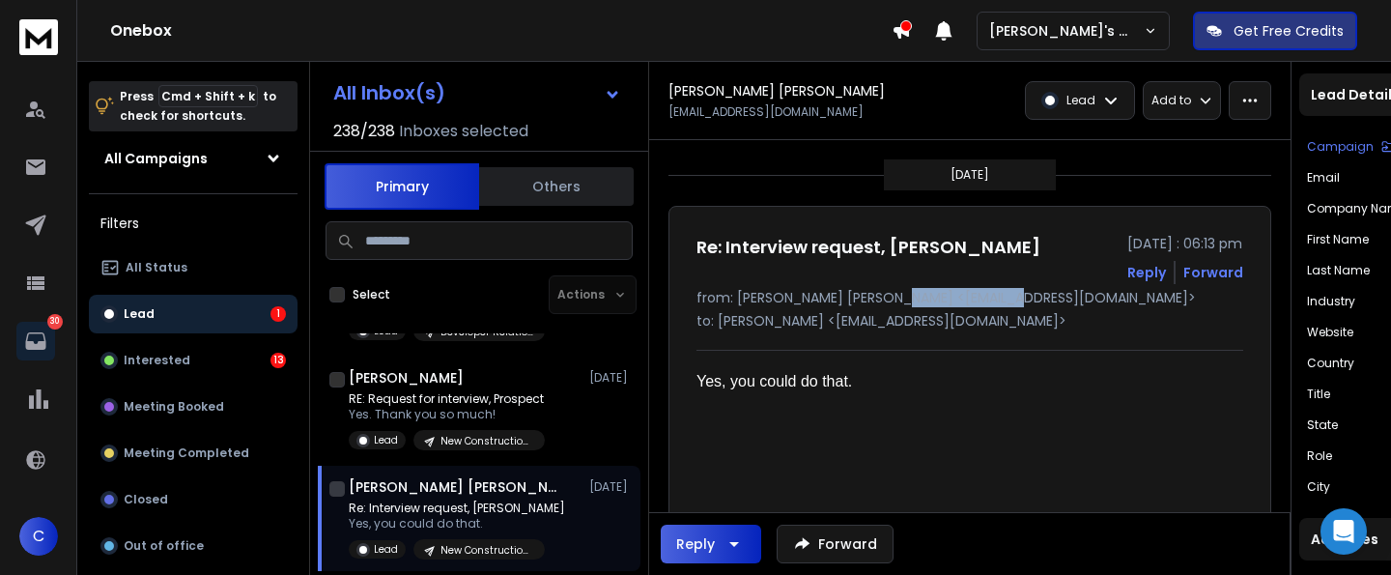
drag, startPoint x: 1013, startPoint y: 294, endPoint x: 900, endPoint y: 293, distance: 113.0
click at [900, 293] on p "from: [PERSON_NAME] [PERSON_NAME] <[EMAIL_ADDRESS][DOMAIN_NAME]>" at bounding box center [970, 297] width 547 height 19
copy p "[DOMAIN_NAME]"
click at [1158, 266] on button "Reply" at bounding box center [1147, 272] width 39 height 19
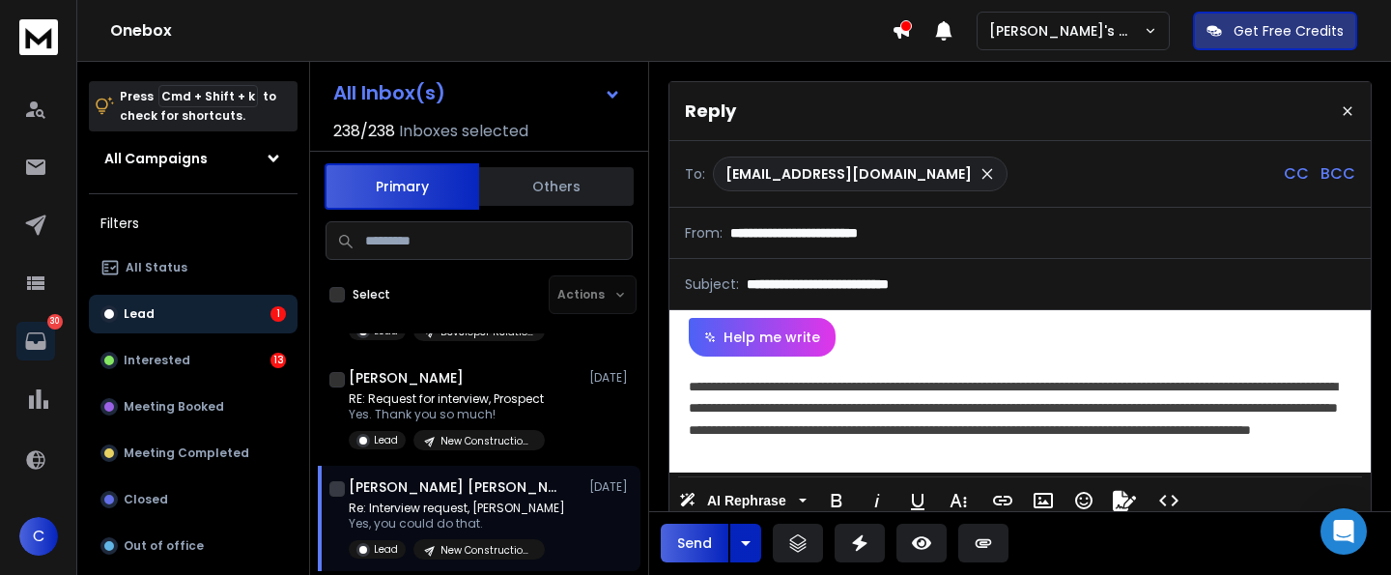
click at [1224, 415] on div "**********" at bounding box center [1017, 419] width 657 height 87
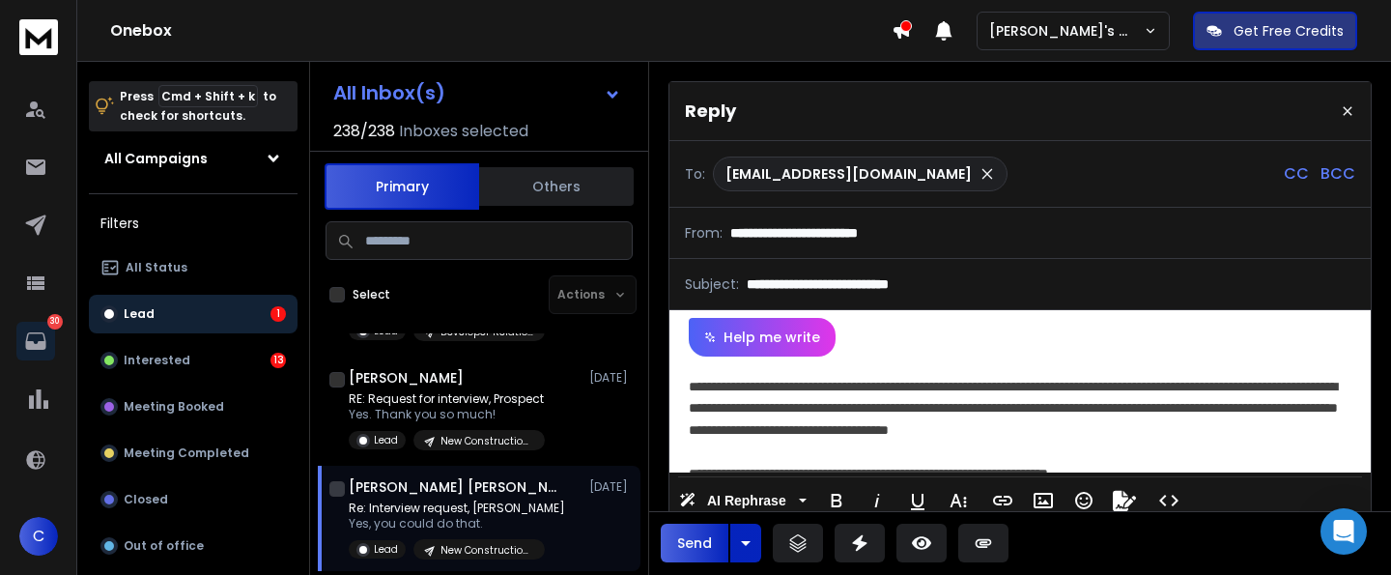
click at [1291, 415] on div at bounding box center [1020, 451] width 663 height 21
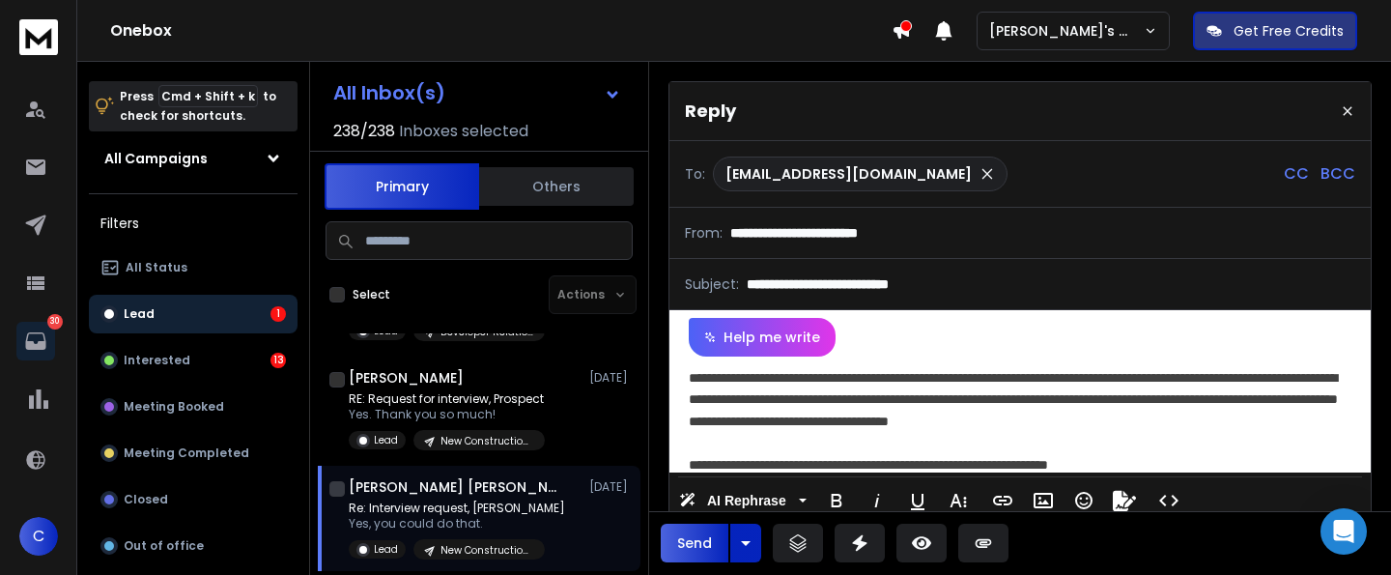
scroll to position [80, 0]
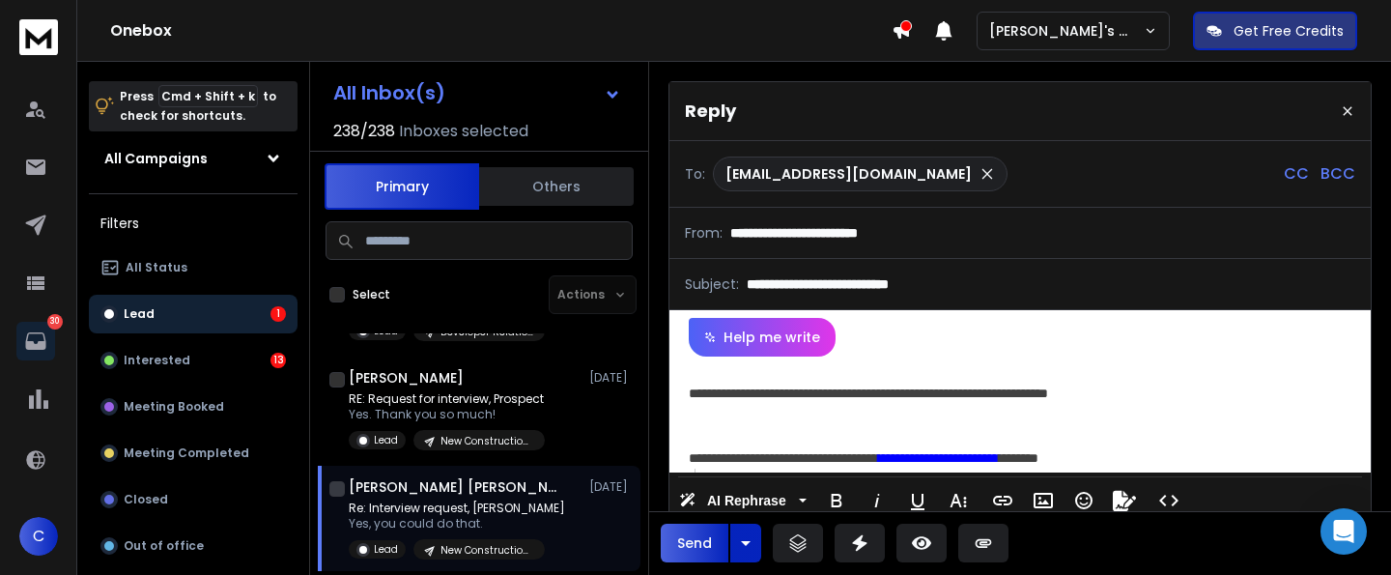
click at [907, 387] on div "**********" at bounding box center [1017, 393] width 657 height 21
drag, startPoint x: 1095, startPoint y: 392, endPoint x: 1001, endPoint y: 392, distance: 93.7
click at [1001, 392] on div "**********" at bounding box center [1017, 393] width 657 height 21
click at [697, 415] on button "Send" at bounding box center [695, 543] width 68 height 39
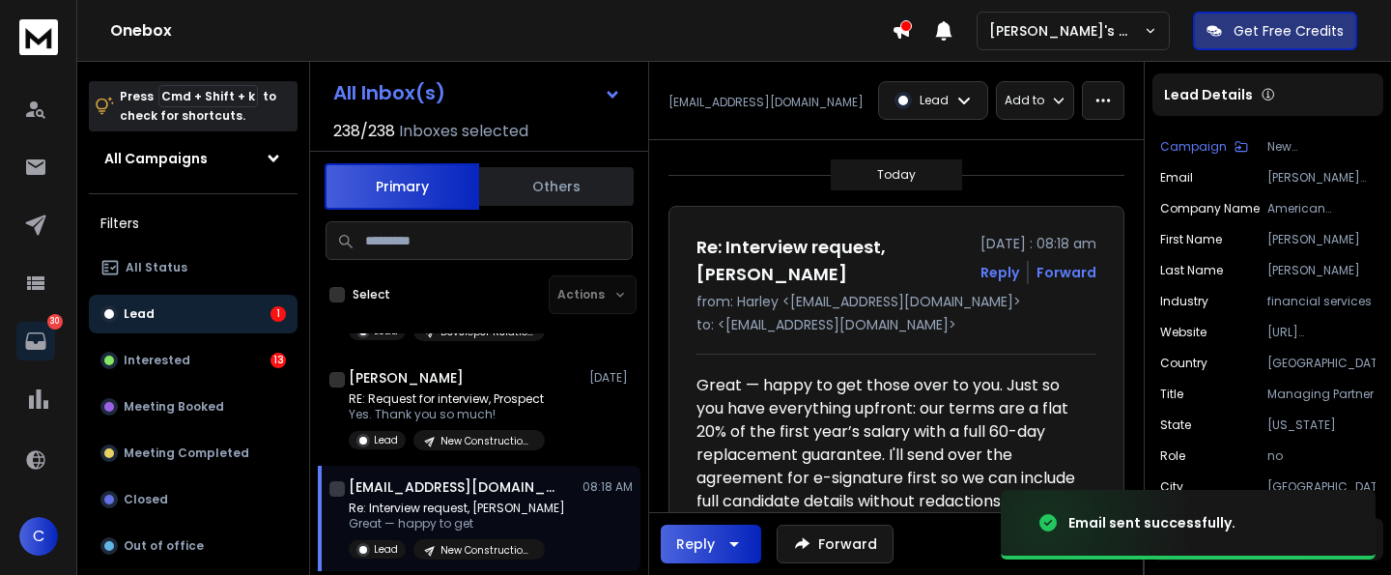
click at [970, 101] on icon at bounding box center [964, 101] width 12 height 7
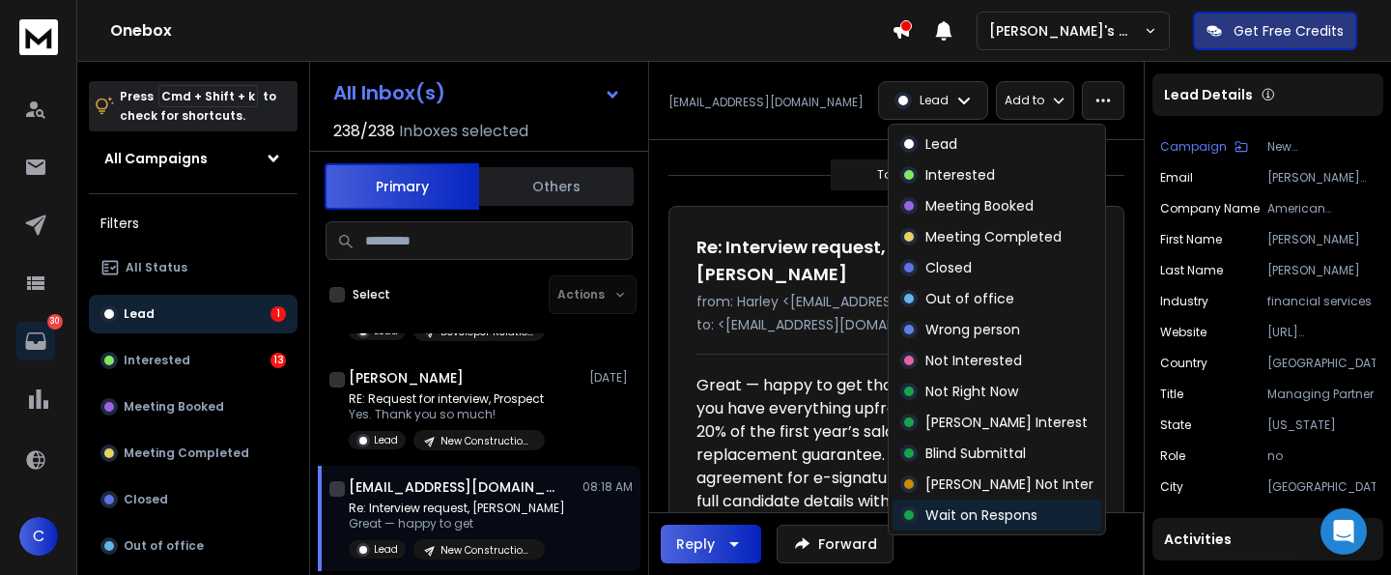
click at [946, 415] on p "Wait on Respons" at bounding box center [982, 514] width 112 height 19
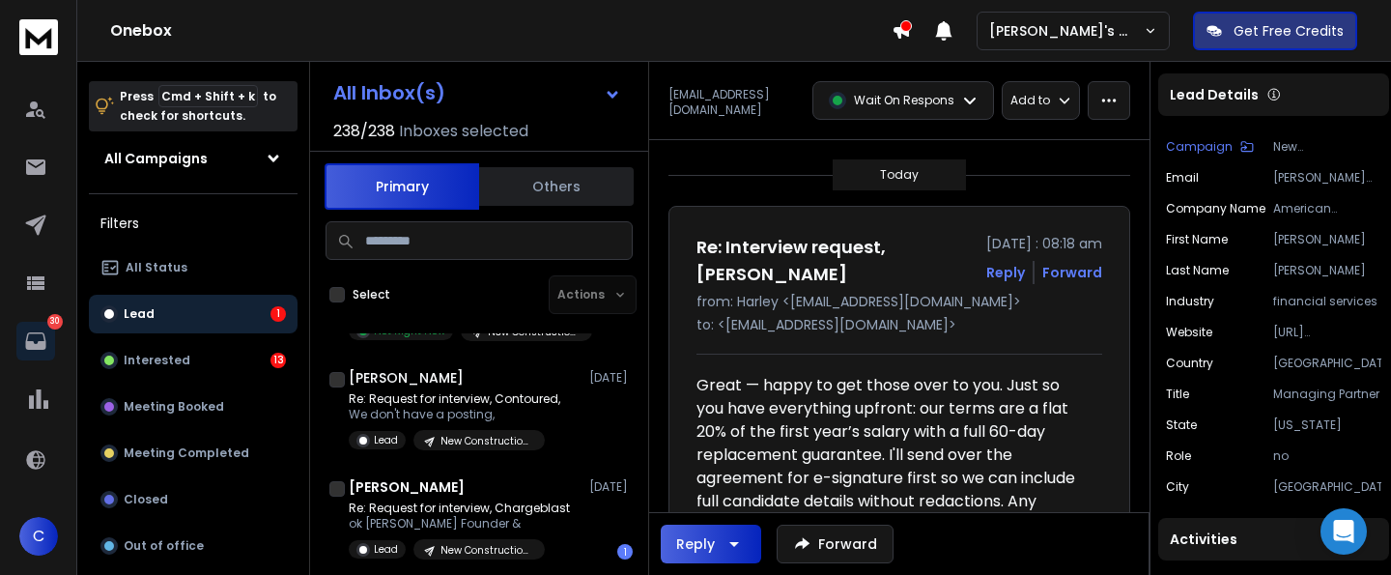
scroll to position [770, 0]
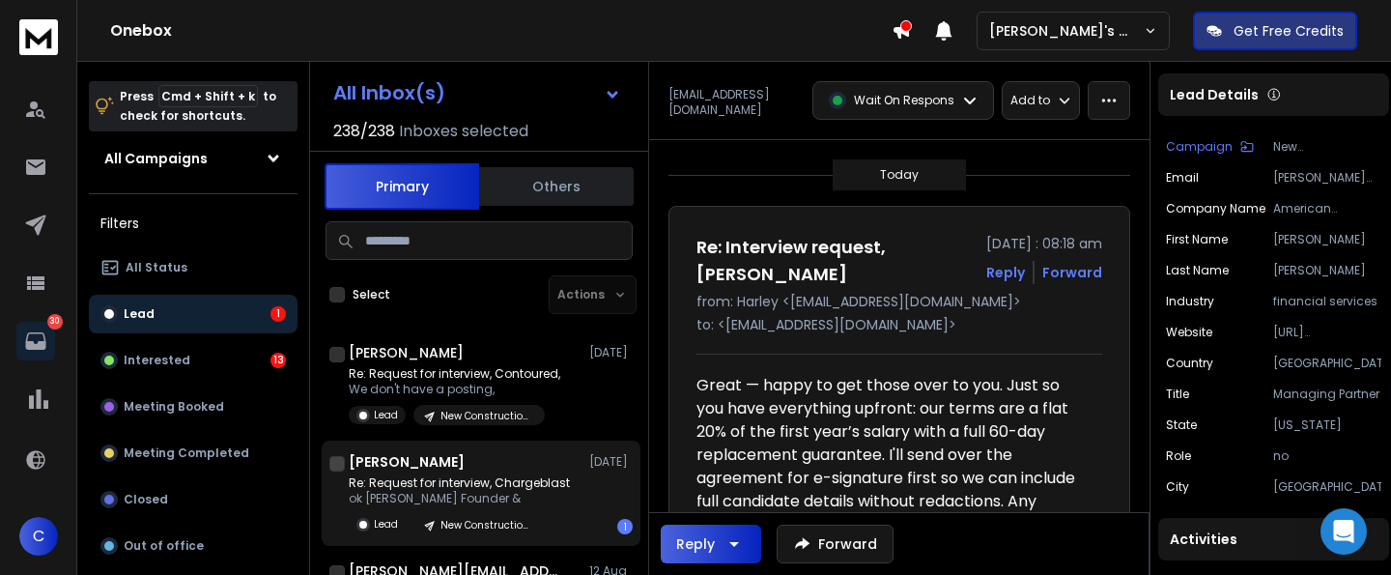
click at [523, 415] on div "[PERSON_NAME] [DATE]" at bounding box center [491, 461] width 284 height 19
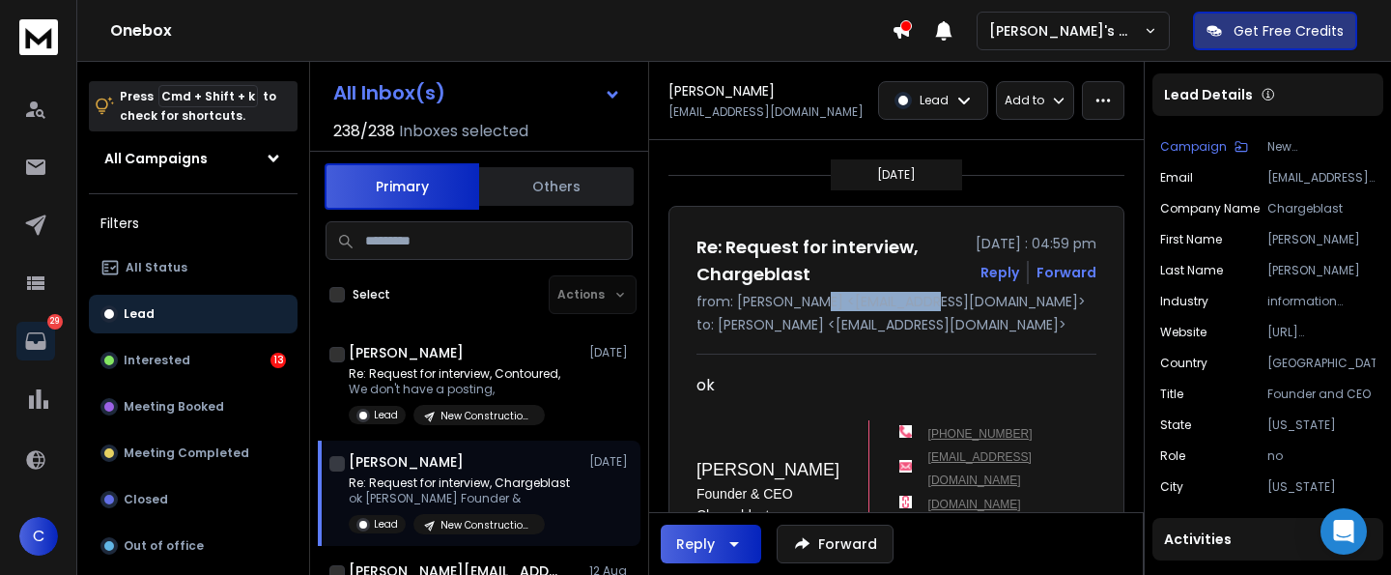
drag, startPoint x: 934, startPoint y: 298, endPoint x: 819, endPoint y: 299, distance: 115.0
click at [818, 299] on p "from: [PERSON_NAME] <[EMAIL_ADDRESS][DOMAIN_NAME]>" at bounding box center [897, 301] width 400 height 19
copy p "[DOMAIN_NAME]"
click at [1001, 272] on button "Reply" at bounding box center [1000, 272] width 39 height 19
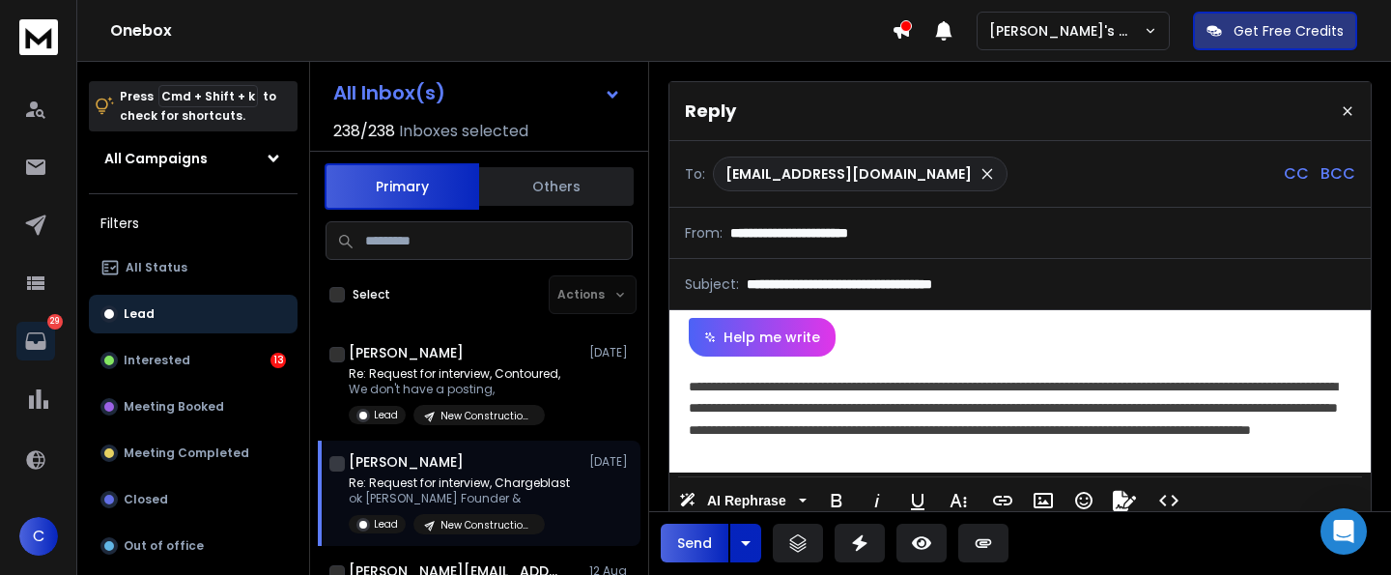
click at [1221, 415] on div "**********" at bounding box center [1017, 419] width 657 height 87
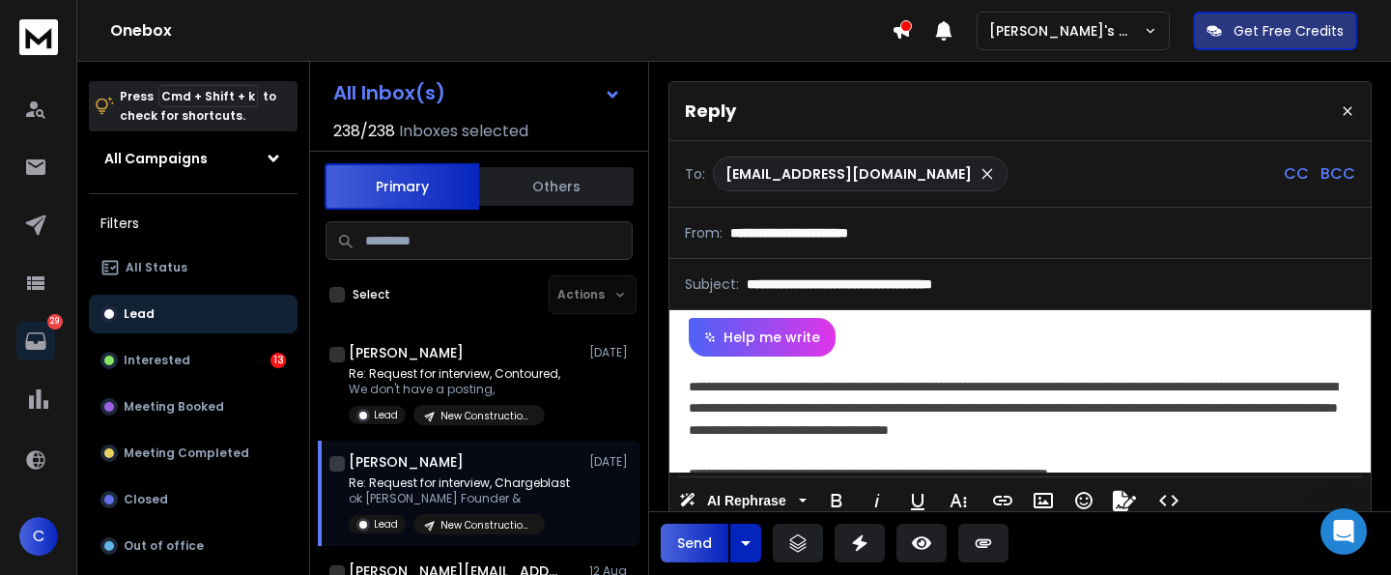
scroll to position [80, 0]
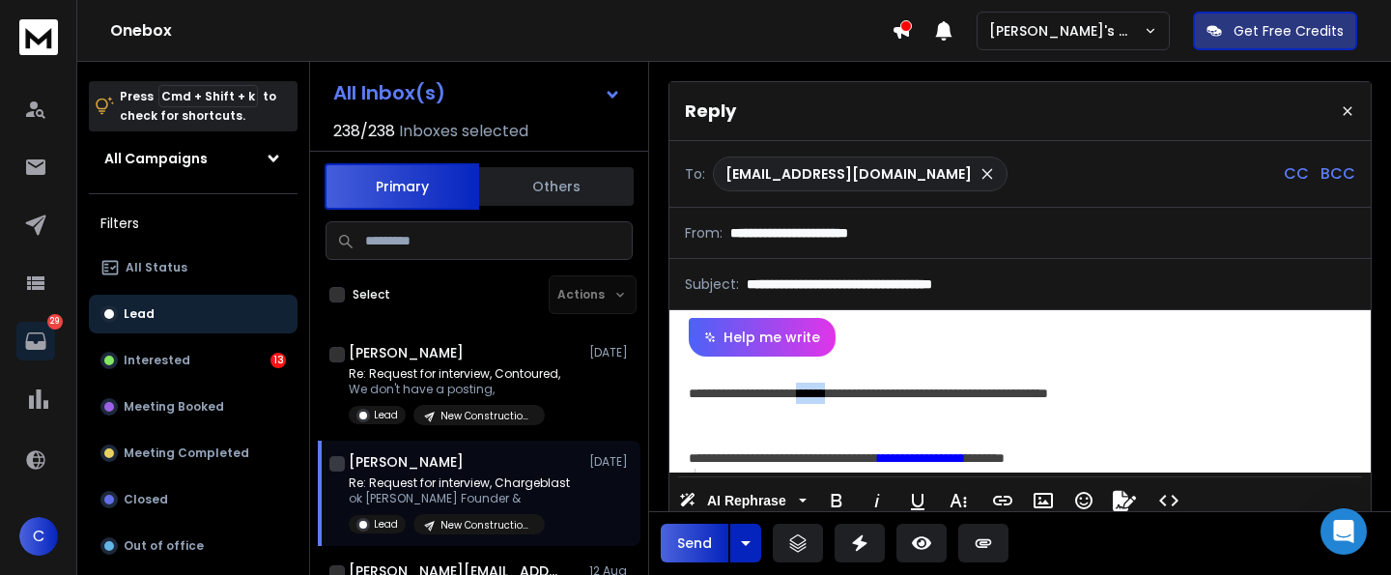
drag, startPoint x: 838, startPoint y: 388, endPoint x: 805, endPoint y: 388, distance: 32.9
click at [805, 388] on div "**********" at bounding box center [1017, 393] width 657 height 21
paste div
click at [1208, 394] on div "**********" at bounding box center [1017, 393] width 657 height 21
click at [684, 415] on button "Send" at bounding box center [695, 543] width 68 height 39
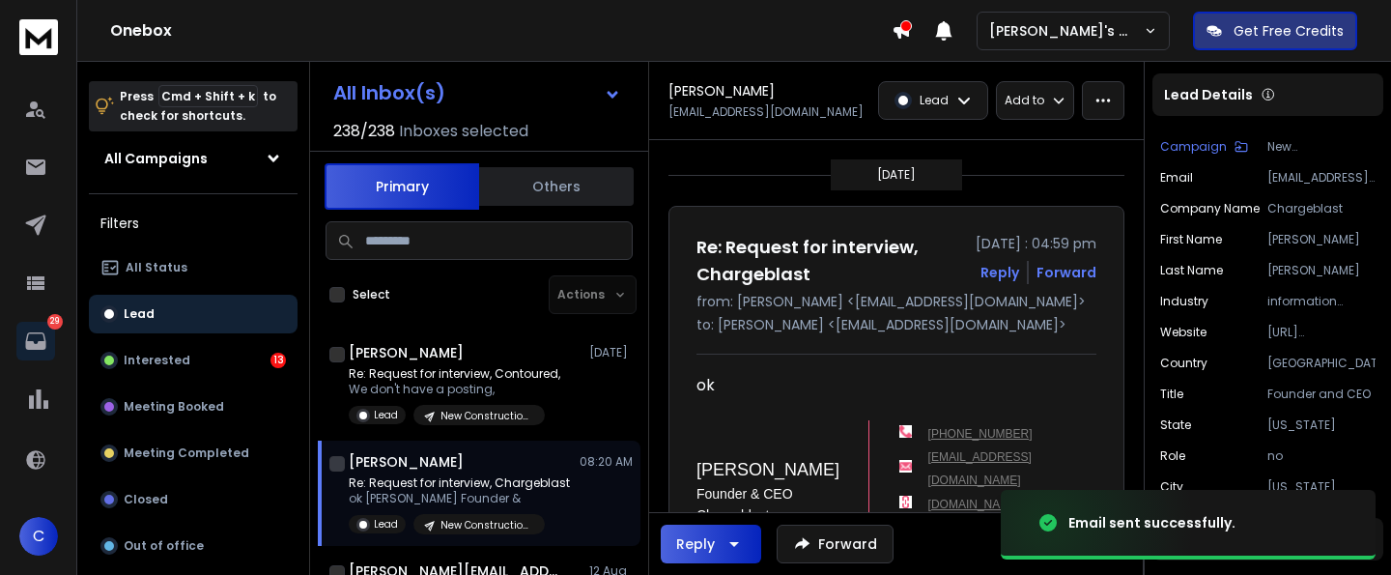
click at [968, 105] on icon at bounding box center [964, 100] width 15 height 15
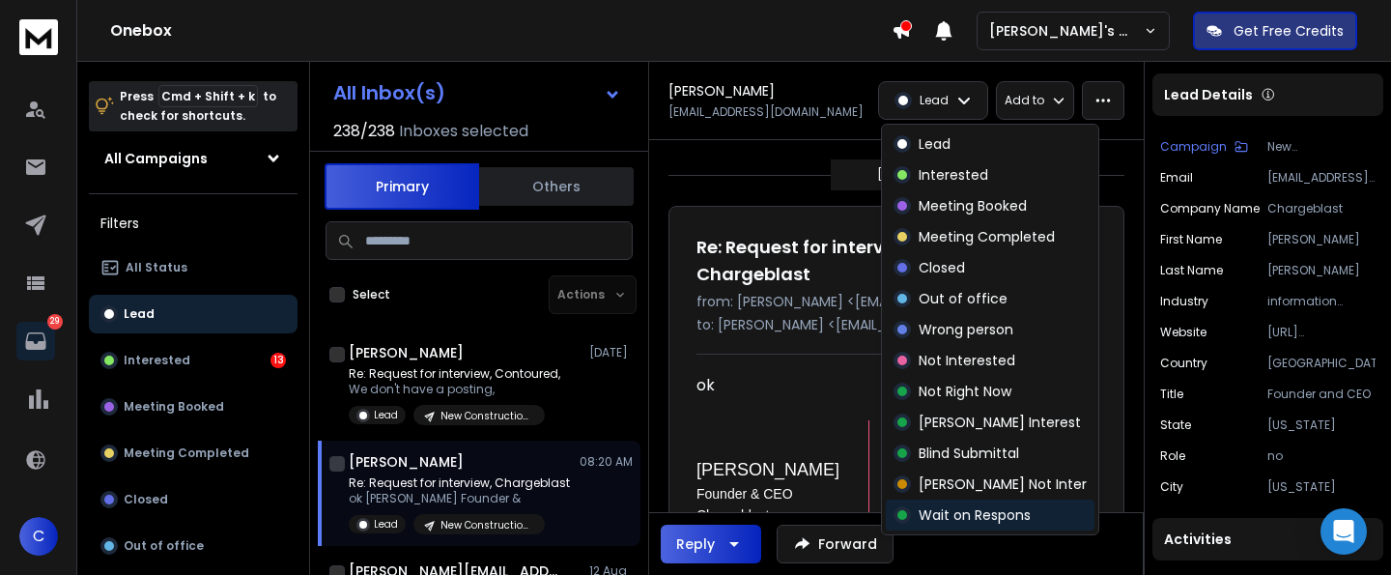
click at [966, 415] on p "Wait on Respons" at bounding box center [975, 514] width 112 height 19
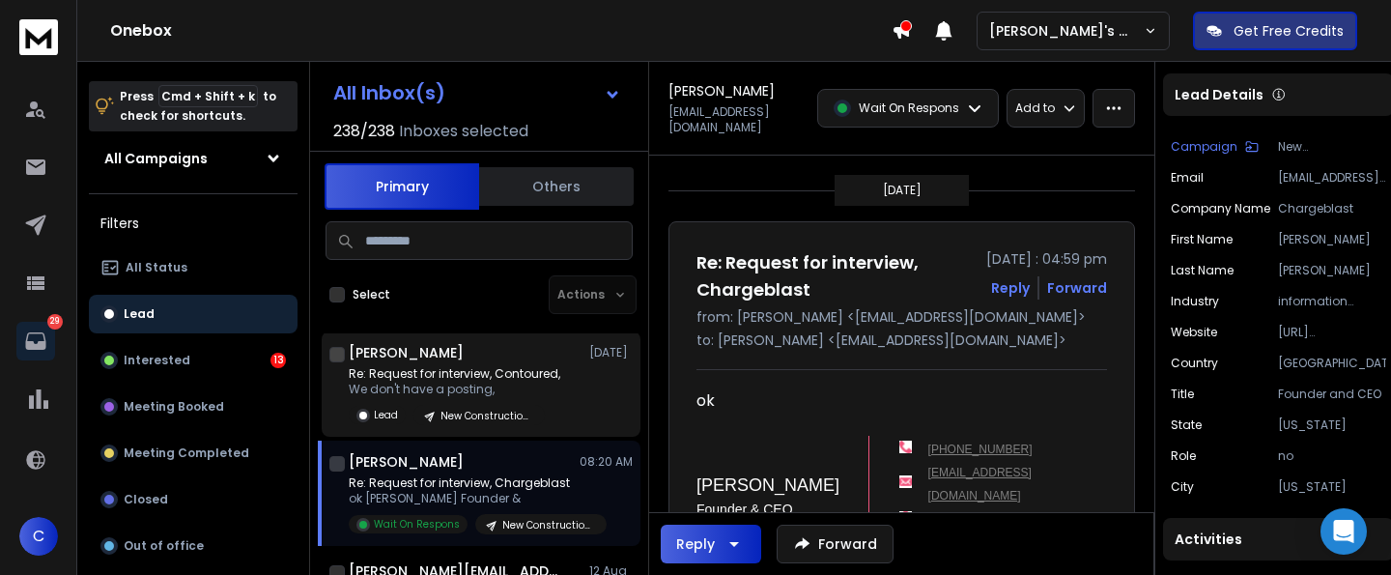
click at [558, 358] on div "[PERSON_NAME] [DATE]" at bounding box center [491, 352] width 284 height 19
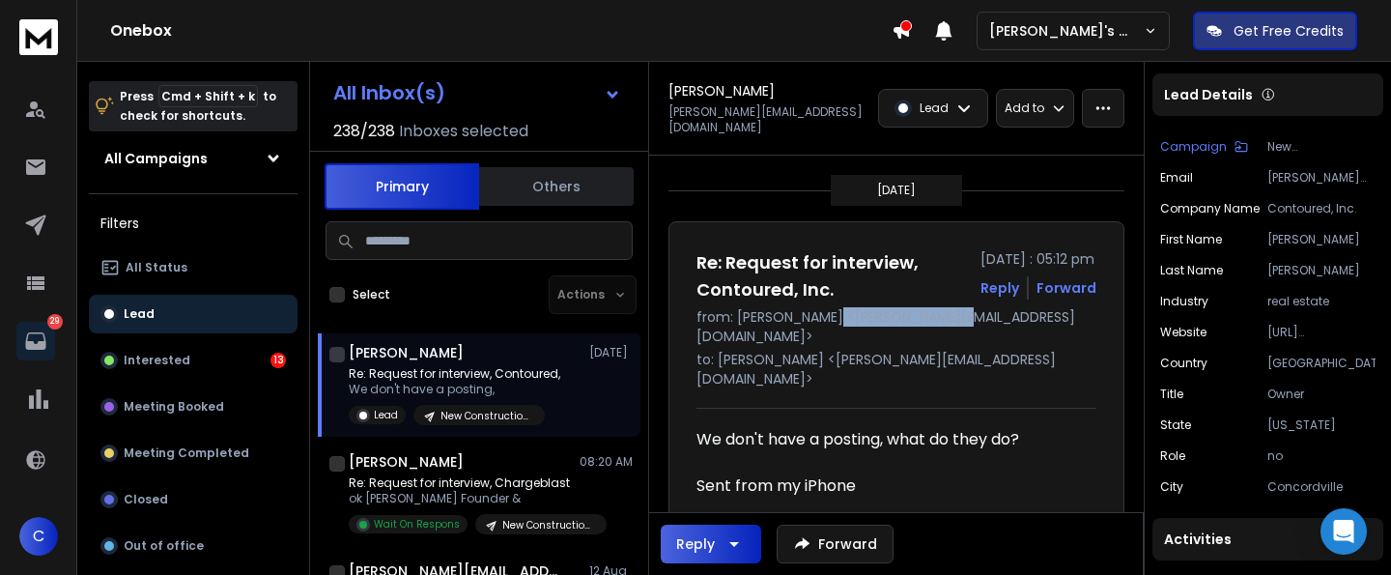
drag, startPoint x: 971, startPoint y: 324, endPoint x: 833, endPoint y: 320, distance: 138.2
click at [833, 320] on p "from: [PERSON_NAME] <[PERSON_NAME][EMAIL_ADDRESS][DOMAIN_NAME]>" at bounding box center [897, 326] width 400 height 39
click at [955, 330] on p "from: [PERSON_NAME] <[PERSON_NAME][EMAIL_ADDRESS][DOMAIN_NAME]>" at bounding box center [897, 326] width 400 height 39
drag, startPoint x: 971, startPoint y: 327, endPoint x: 847, endPoint y: 330, distance: 123.7
click at [846, 329] on p "from: [PERSON_NAME] <[PERSON_NAME][EMAIL_ADDRESS][DOMAIN_NAME]>" at bounding box center [897, 326] width 400 height 39
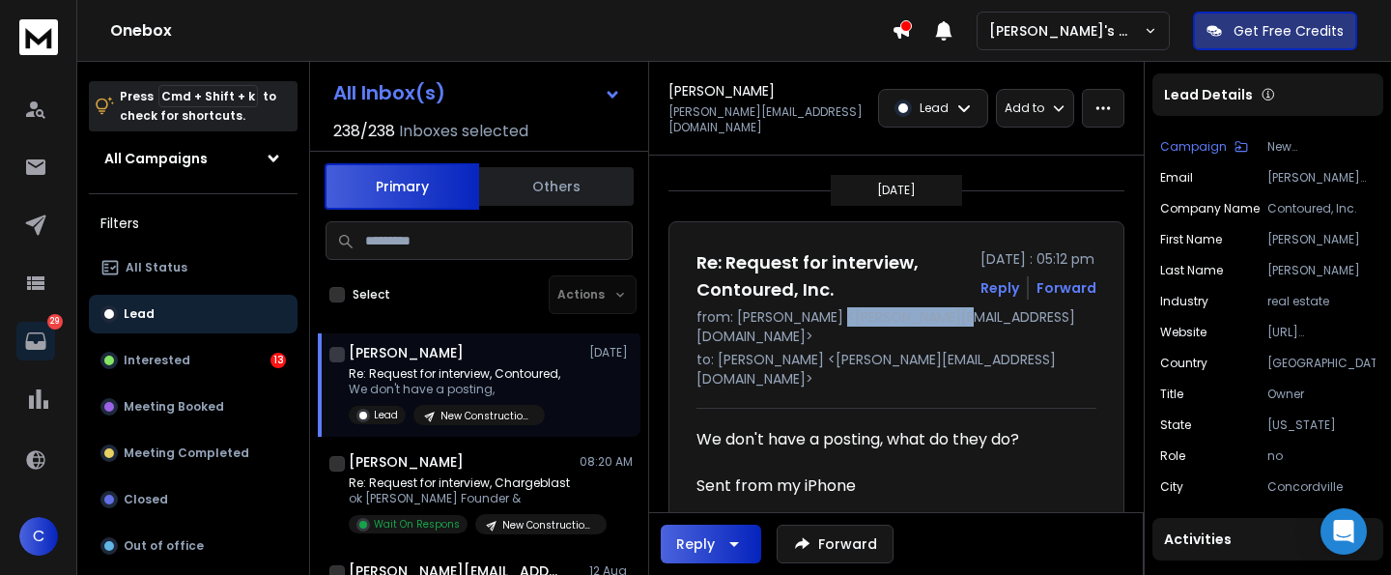
copy p "[DOMAIN_NAME]"
